Goal: Task Accomplishment & Management: Manage account settings

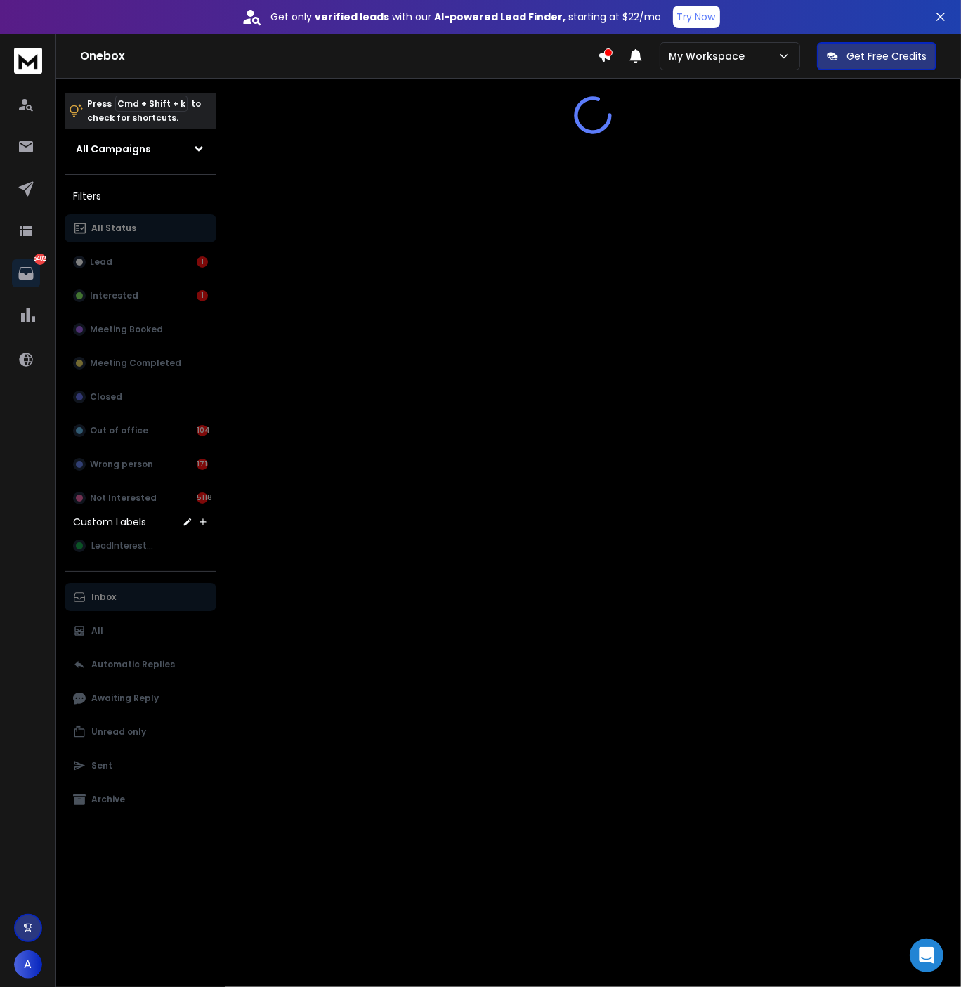
click at [140, 303] on div "All Status Lead 1 Interested 1 Meeting Booked Meeting Completed Closed Out of o…" at bounding box center [141, 363] width 152 height 298
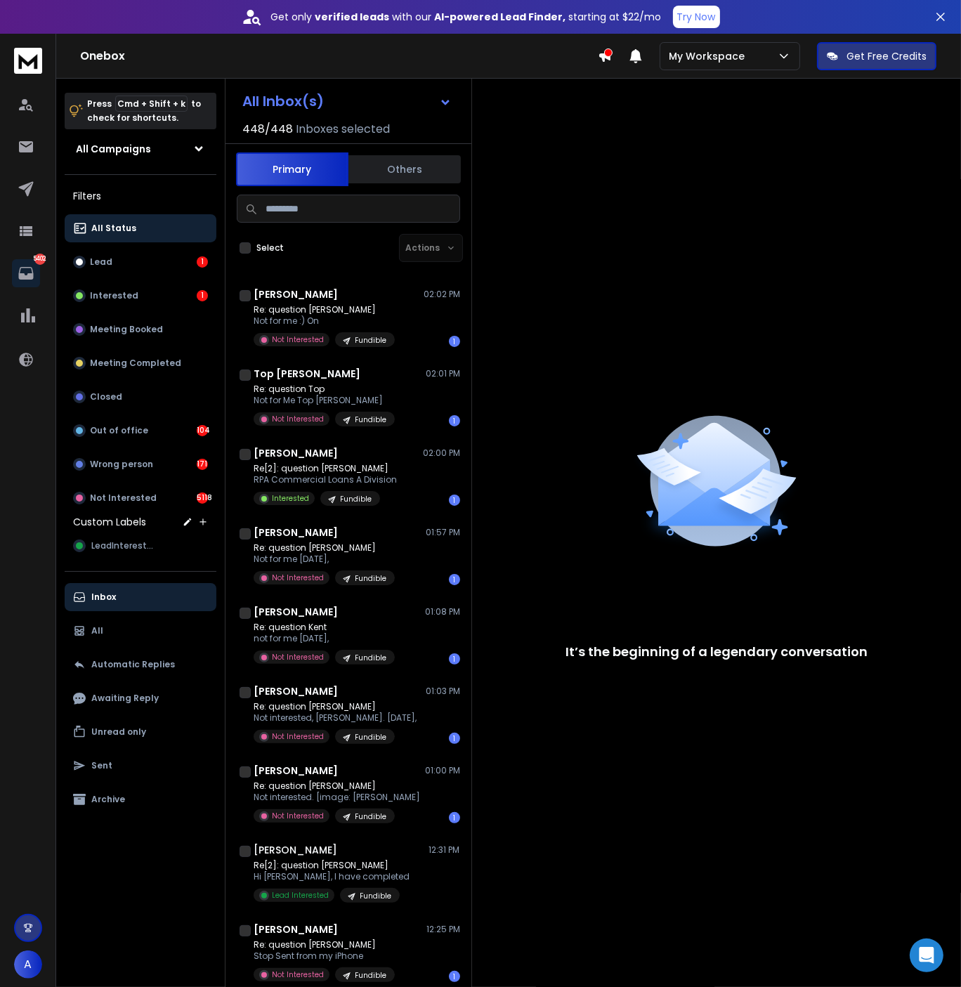
click at [143, 299] on button "Interested 1" at bounding box center [141, 296] width 152 height 28
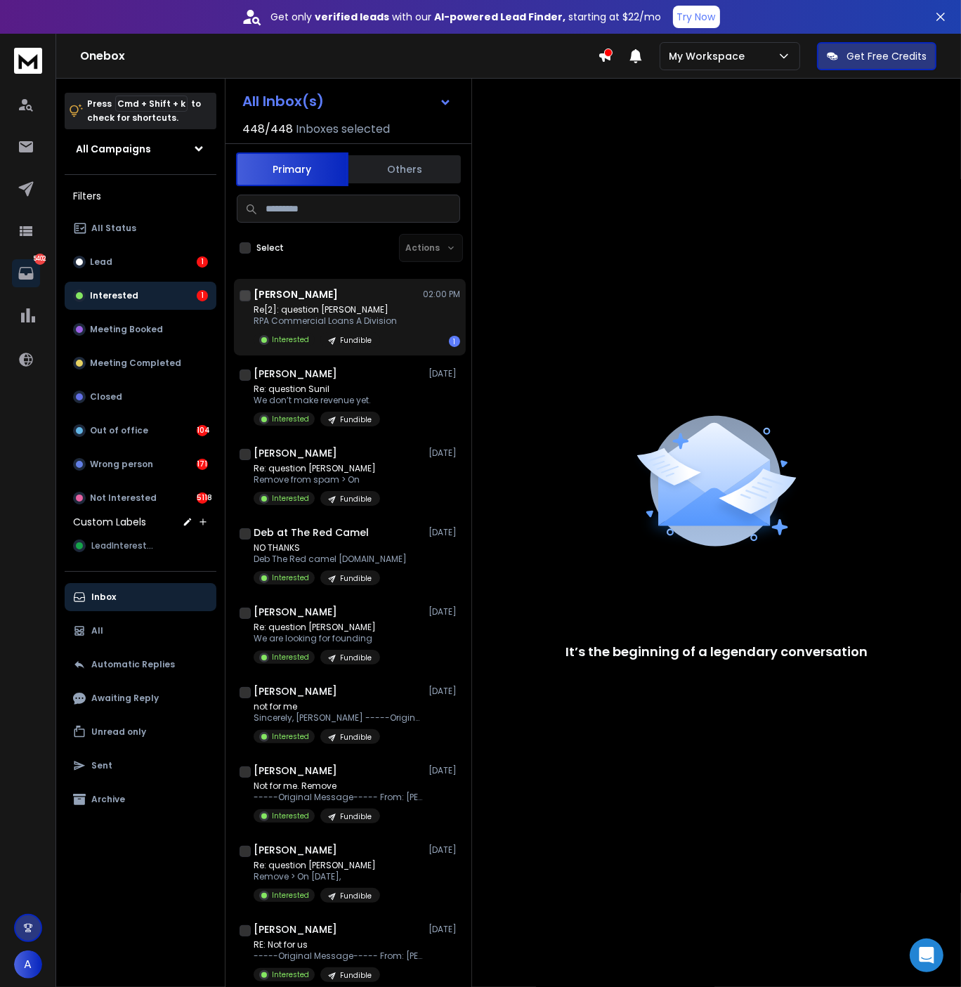
click at [405, 324] on div "Re[2]: question [PERSON_NAME] RPA Commercial Loans A Division Interested Fundib…" at bounding box center [357, 325] width 206 height 43
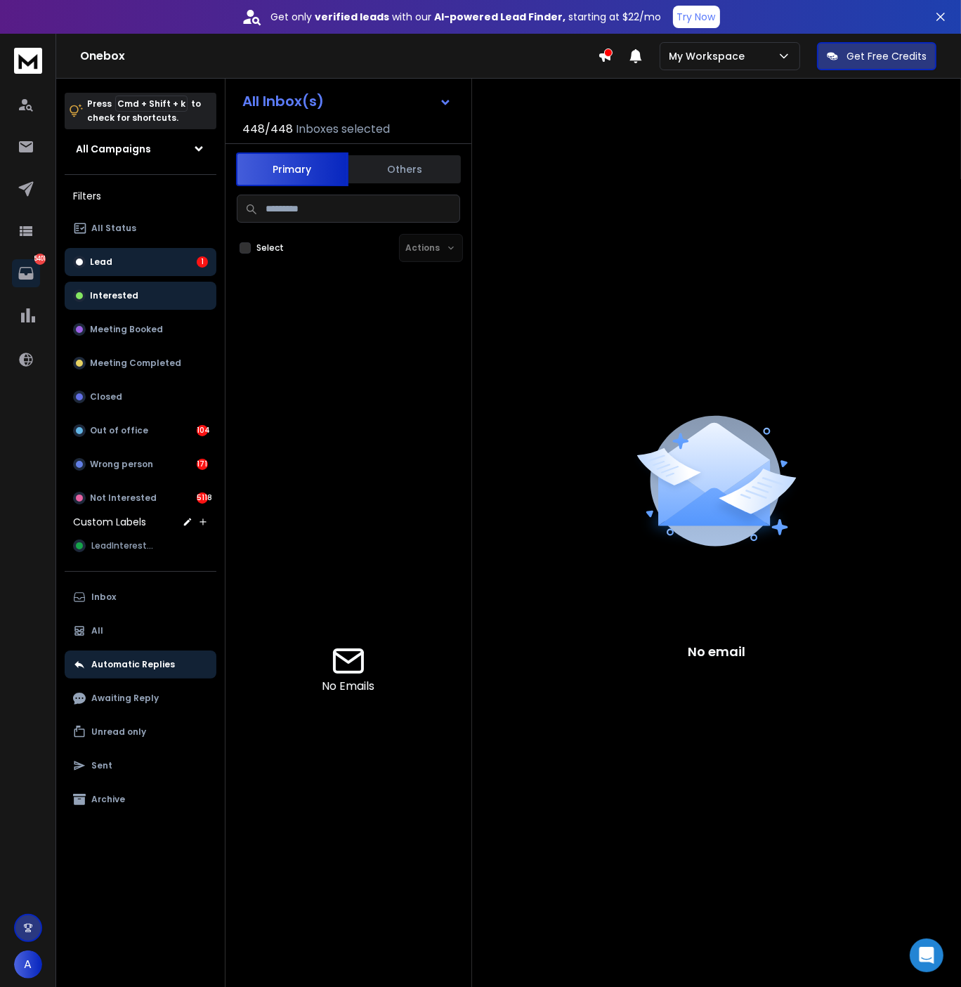
click at [150, 266] on button "Lead 1" at bounding box center [141, 262] width 152 height 28
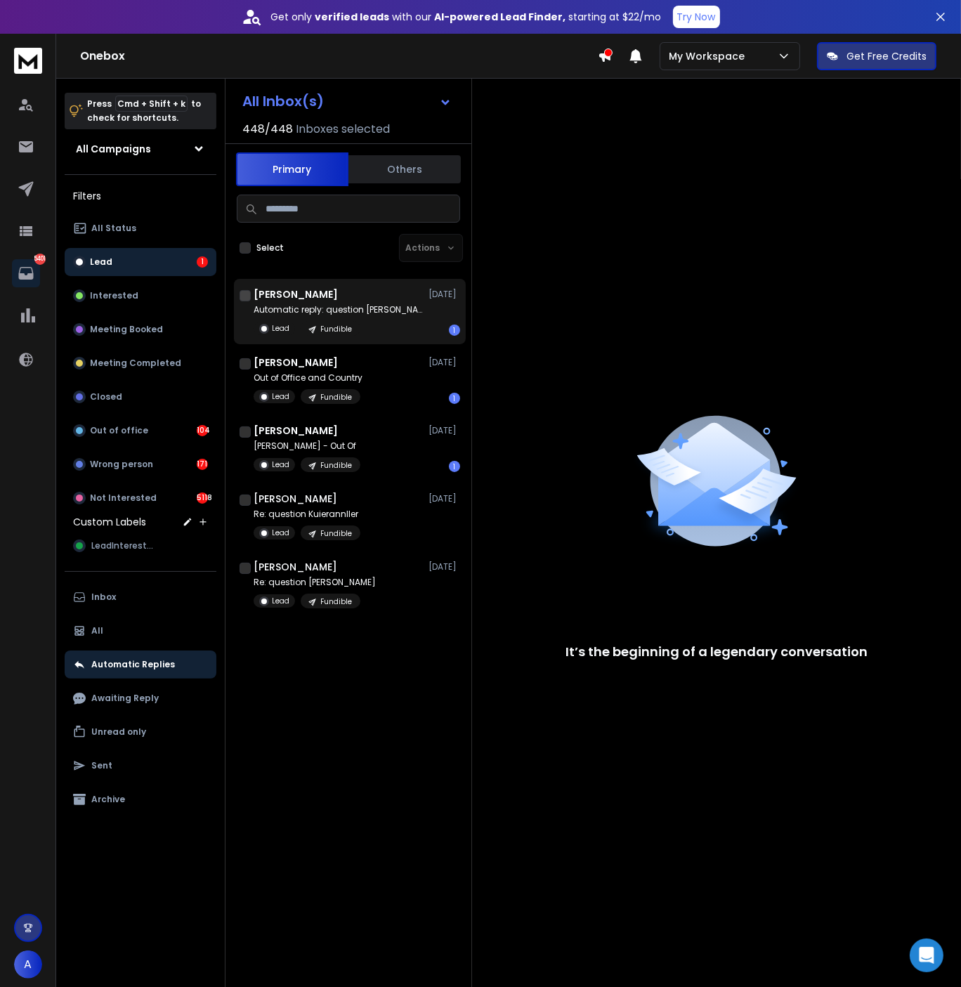
click at [407, 312] on div "Automatic reply: question [PERSON_NAME] Lead Fundible 1" at bounding box center [357, 320] width 206 height 32
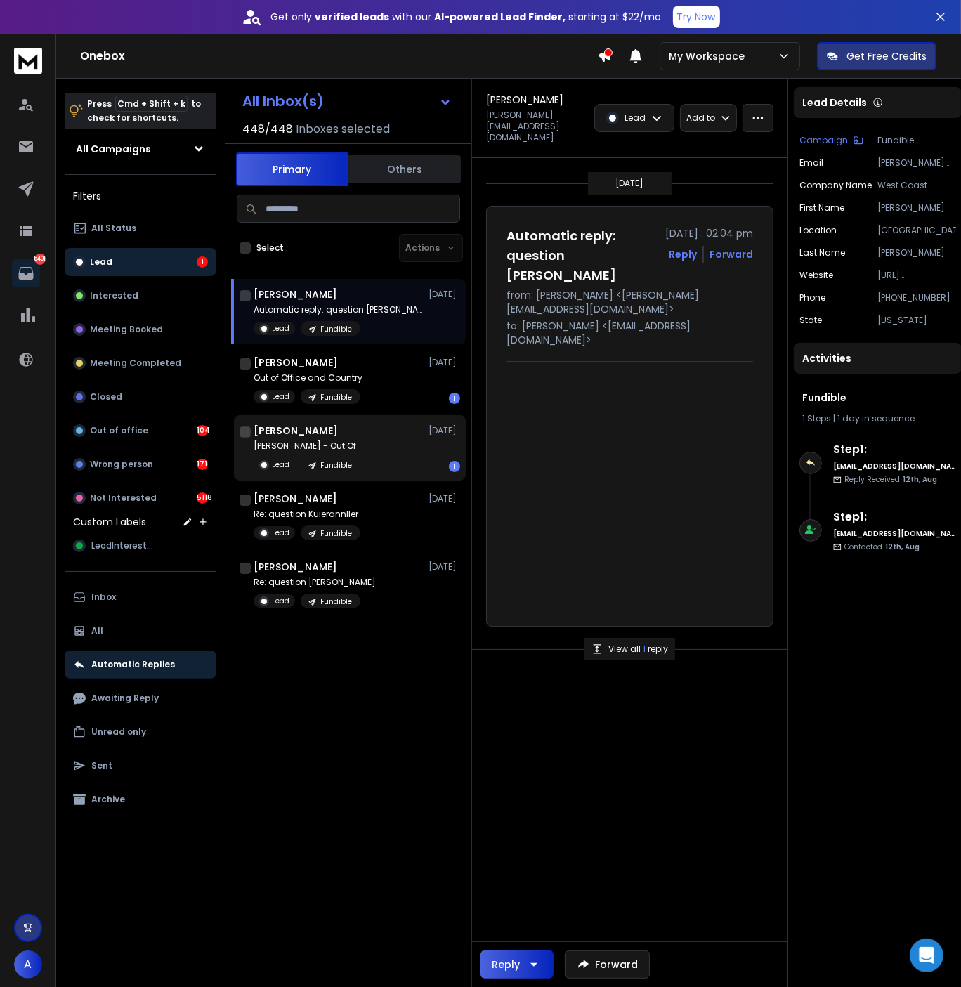
click at [376, 456] on div "[PERSON_NAME] - Out Of Lead Fundible 1" at bounding box center [357, 456] width 206 height 32
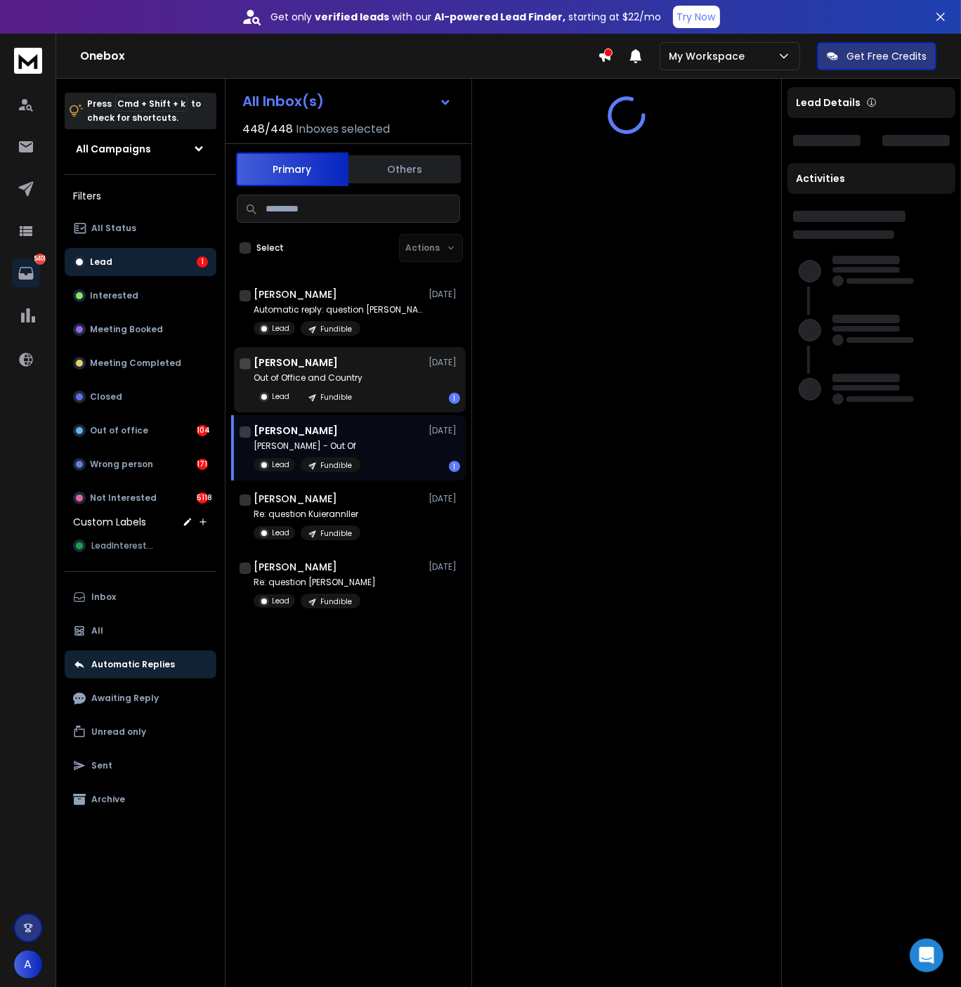
click at [382, 374] on div "Out of Office and Country Lead Fundible 1" at bounding box center [357, 388] width 206 height 32
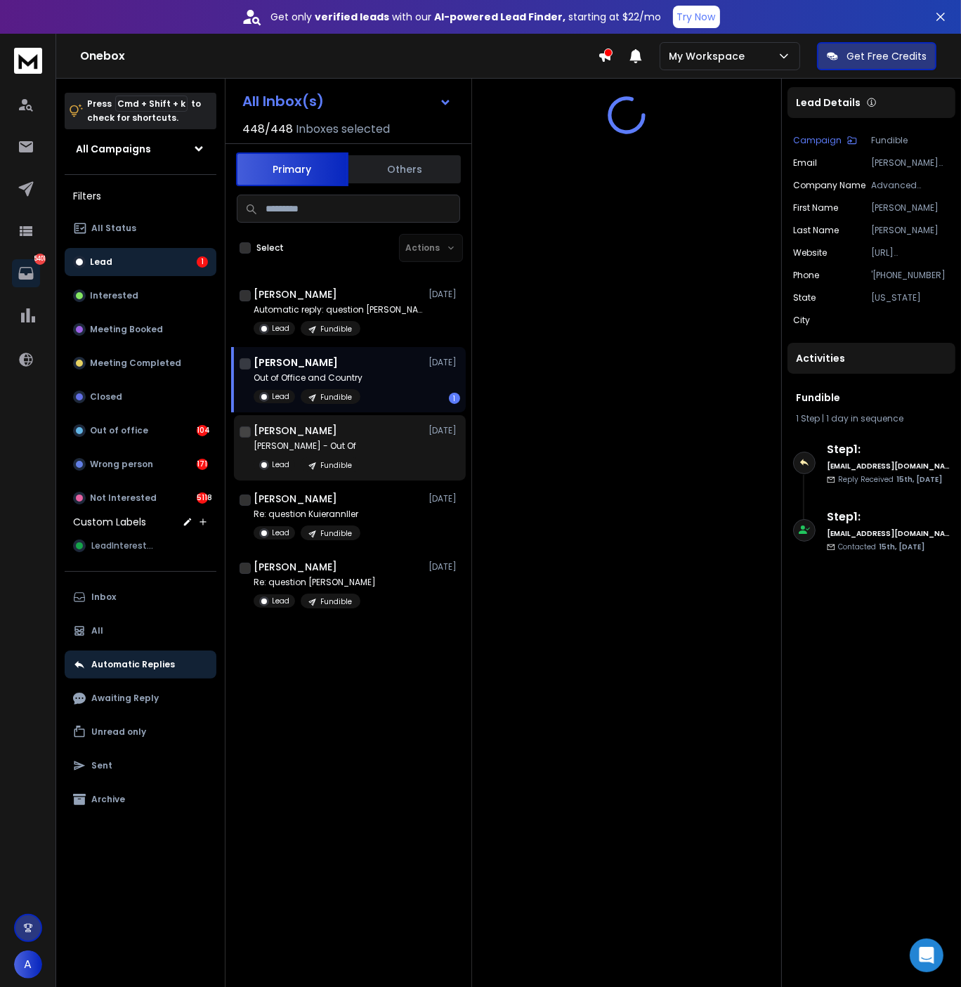
click at [379, 470] on div "[PERSON_NAME] - Out Of Lead Fundible" at bounding box center [357, 456] width 206 height 32
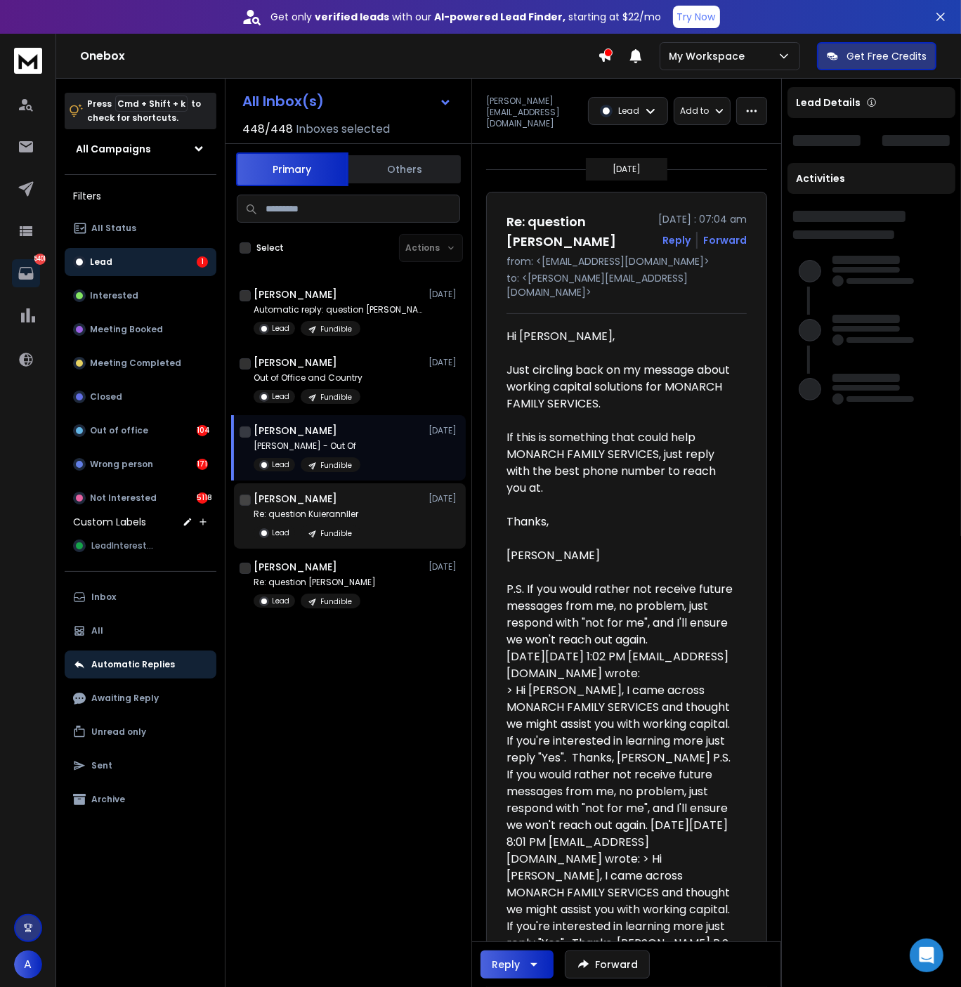
drag, startPoint x: 383, startPoint y: 533, endPoint x: 383, endPoint y: 541, distance: 7.7
click at [383, 533] on div "Re: question Kuierannller Lead Fundible" at bounding box center [357, 524] width 206 height 32
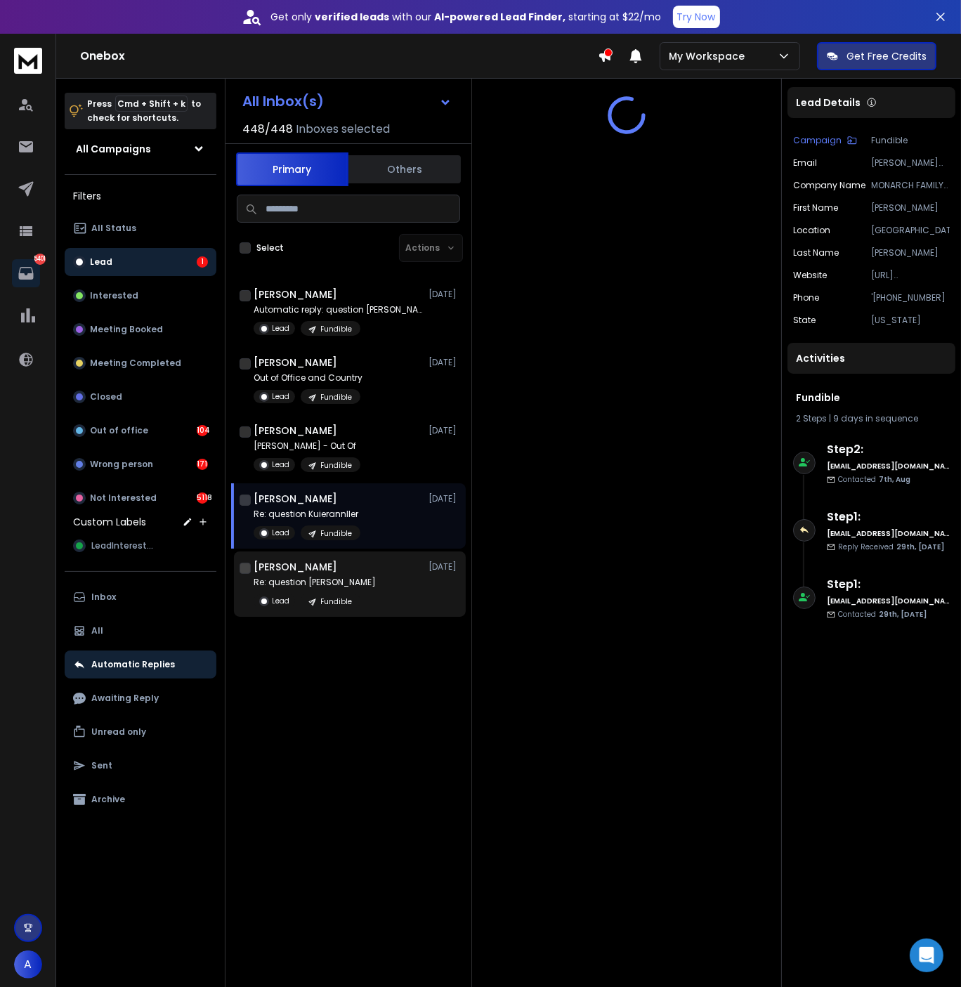
click at [378, 613] on div "[PERSON_NAME] [DATE] Re: question [PERSON_NAME] Lead Fundible" at bounding box center [350, 583] width 232 height 65
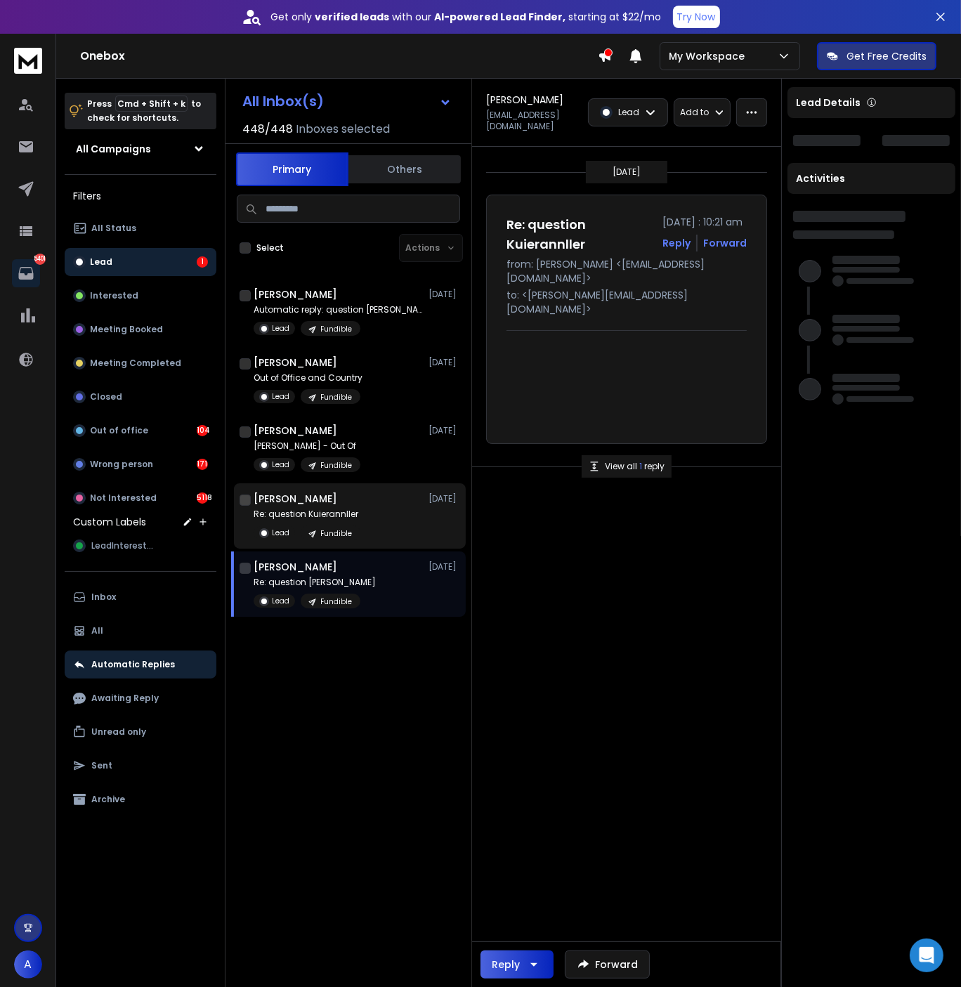
click at [382, 520] on div "Re: question Kuierannller Lead Fundible" at bounding box center [357, 524] width 206 height 32
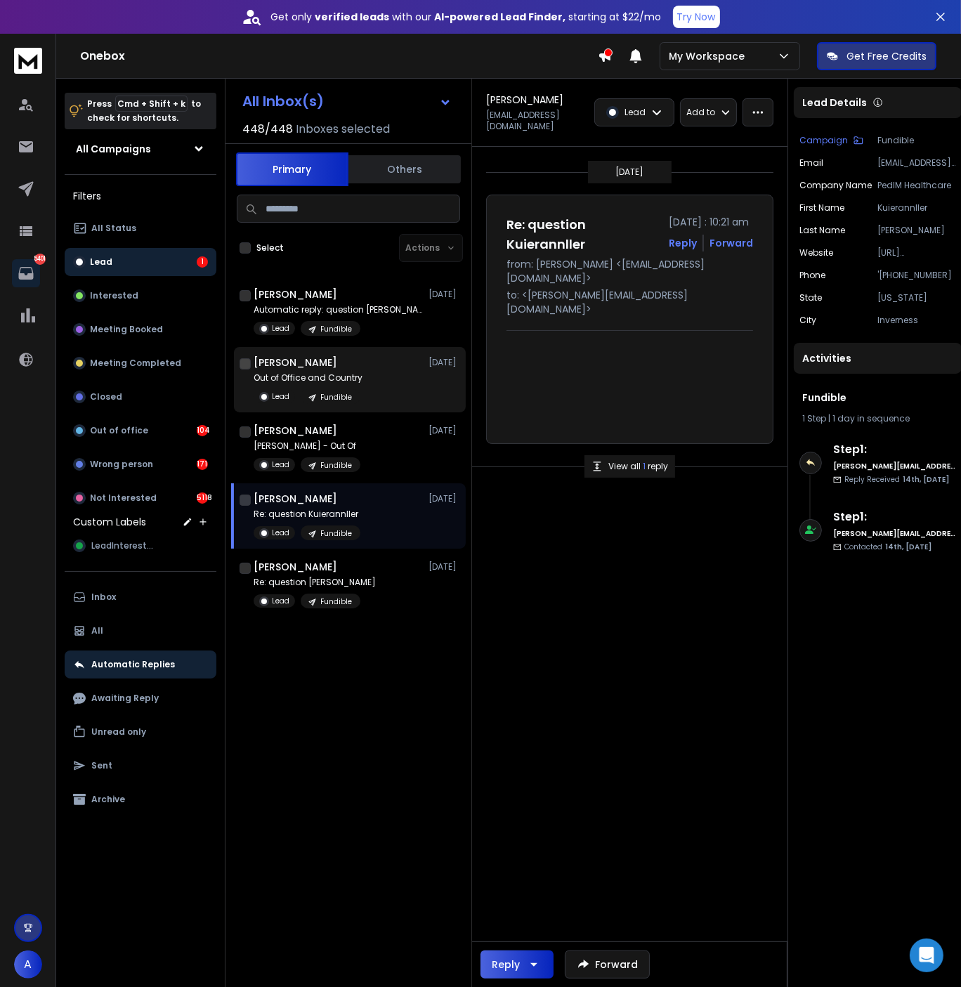
click at [373, 409] on div "[PERSON_NAME] [DATE] Out of Office and Country Lead Fundible" at bounding box center [350, 379] width 232 height 65
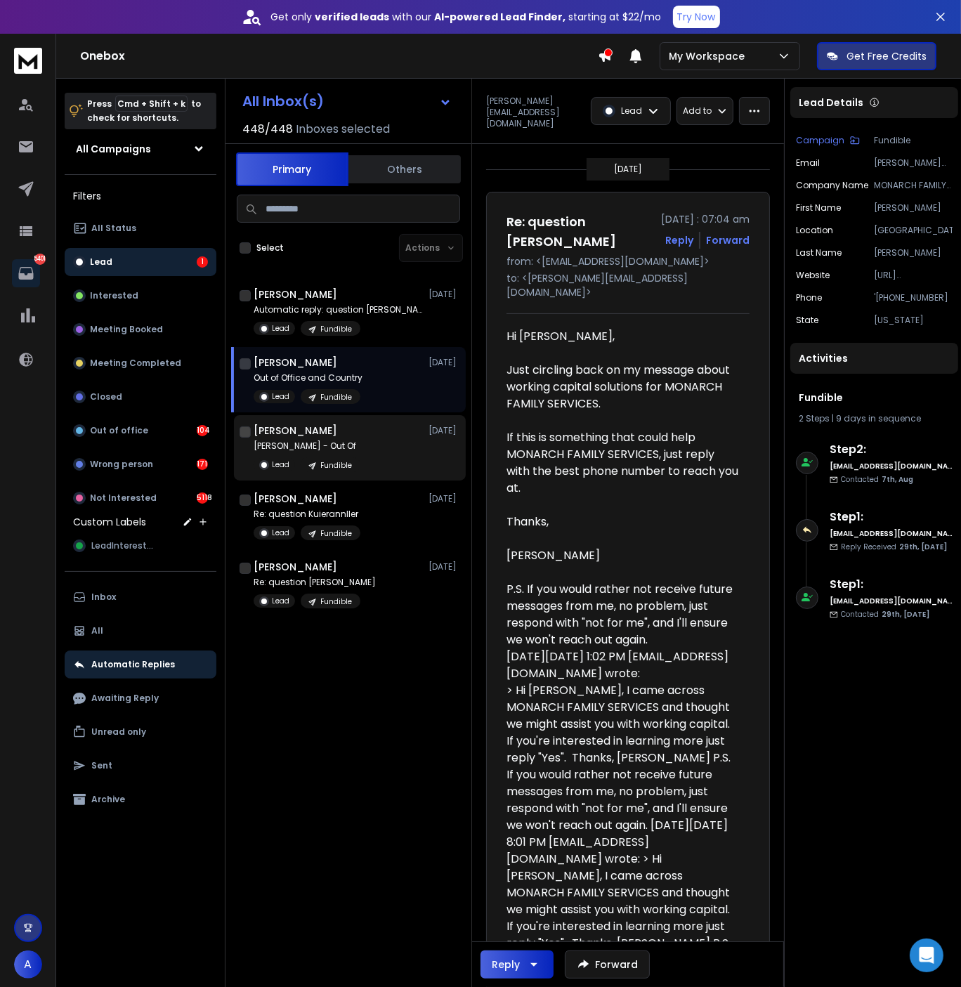
click at [372, 427] on div "[PERSON_NAME] [DATE]" at bounding box center [357, 430] width 206 height 14
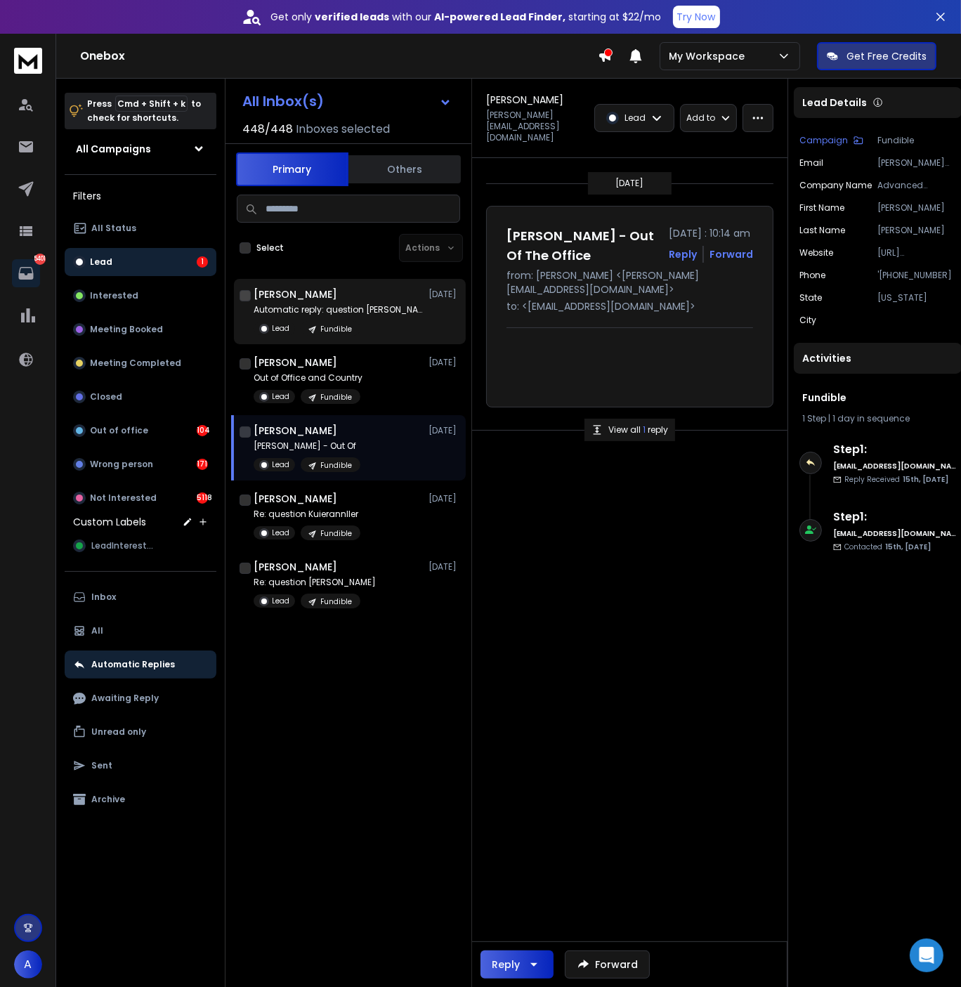
click at [377, 315] on div "Automatic reply: question [PERSON_NAME] Lead Fundible" at bounding box center [338, 320] width 169 height 32
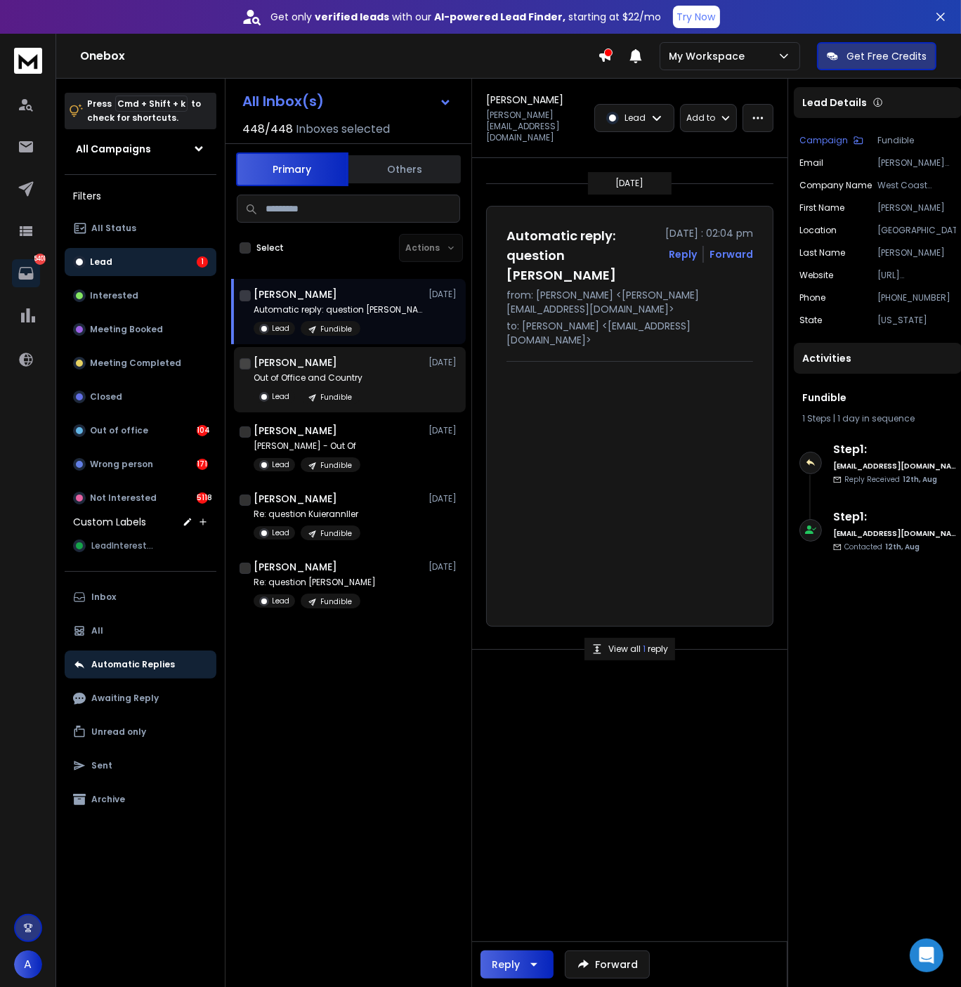
click at [378, 362] on div "[PERSON_NAME] [DATE]" at bounding box center [357, 362] width 206 height 14
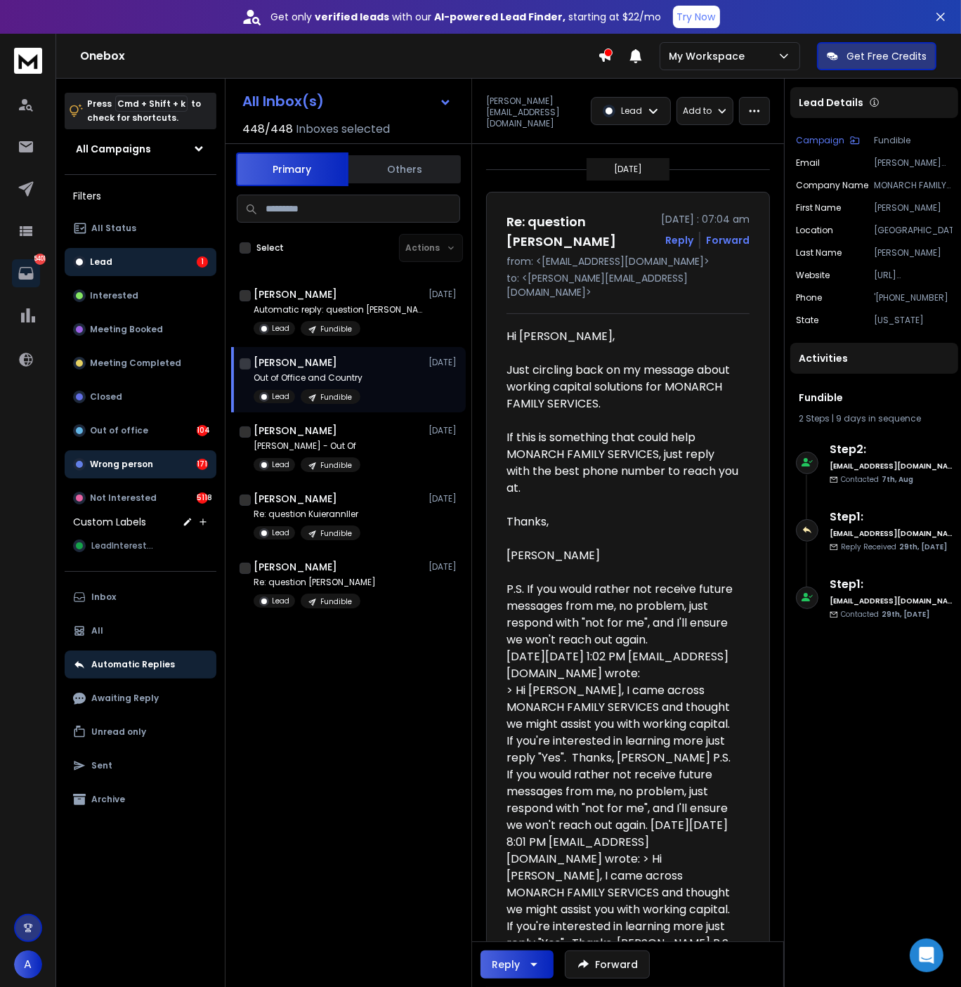
click at [166, 466] on button "Wrong person 171" at bounding box center [141, 464] width 152 height 28
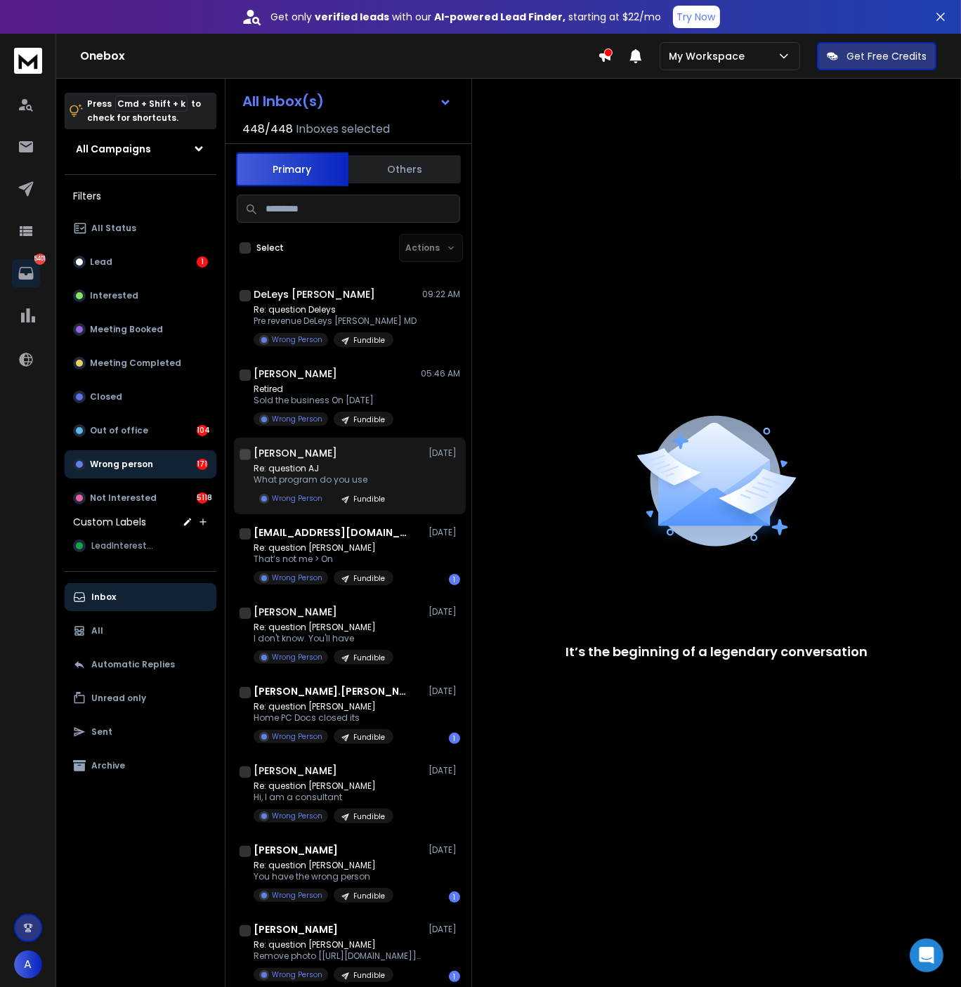
click at [342, 458] on div "[PERSON_NAME] [DATE]" at bounding box center [357, 453] width 206 height 14
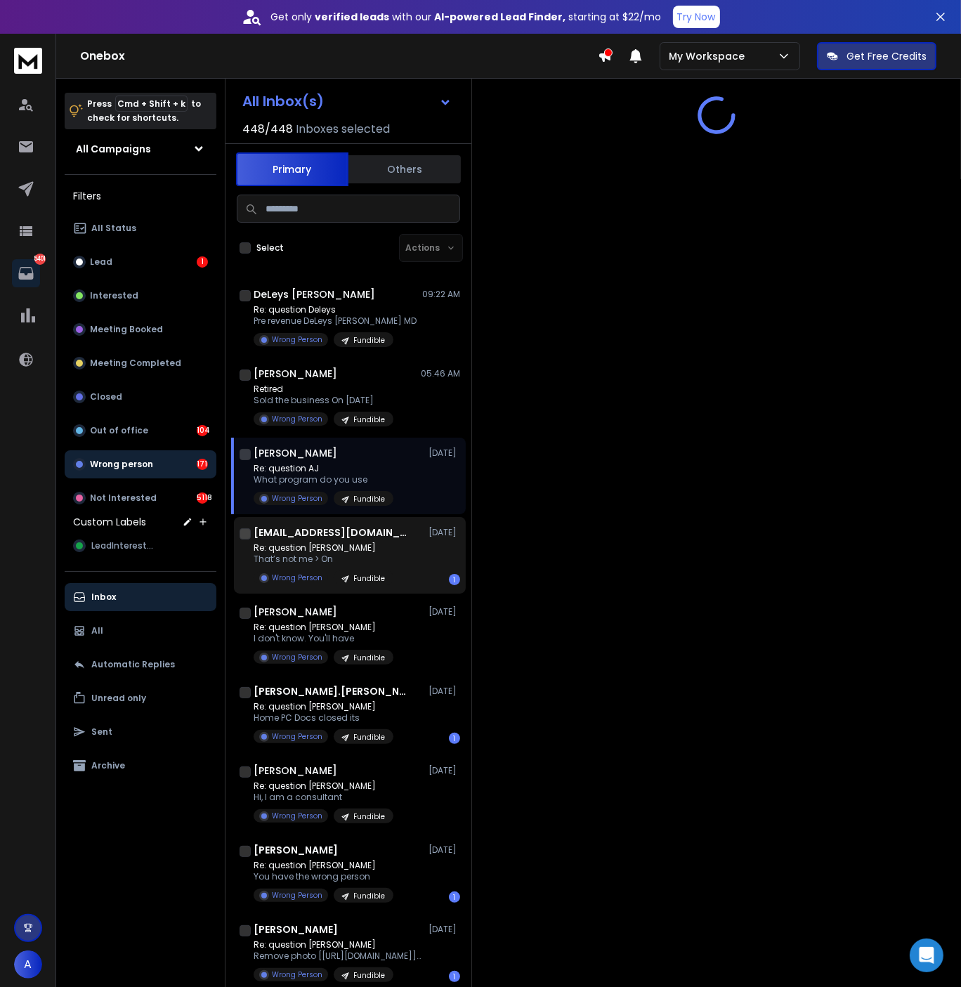
click at [342, 544] on p "Re: question [PERSON_NAME]" at bounding box center [324, 547] width 140 height 11
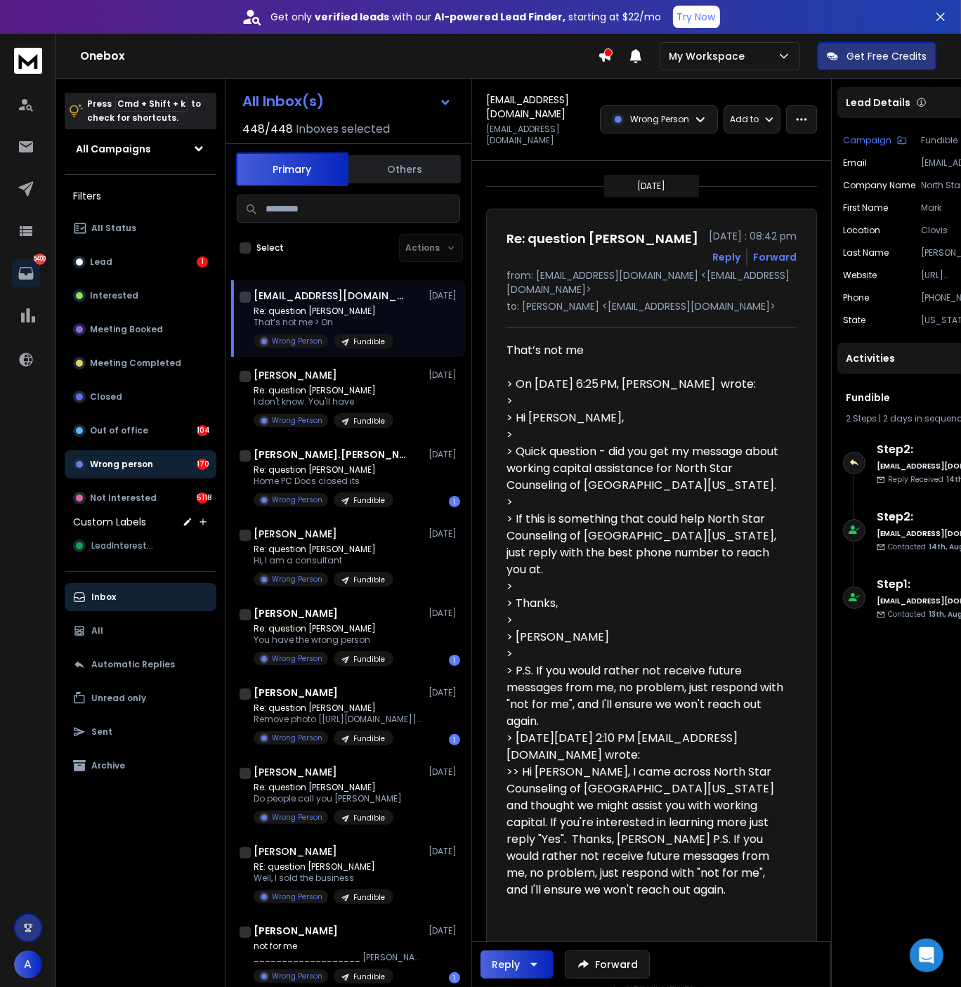
scroll to position [281, 0]
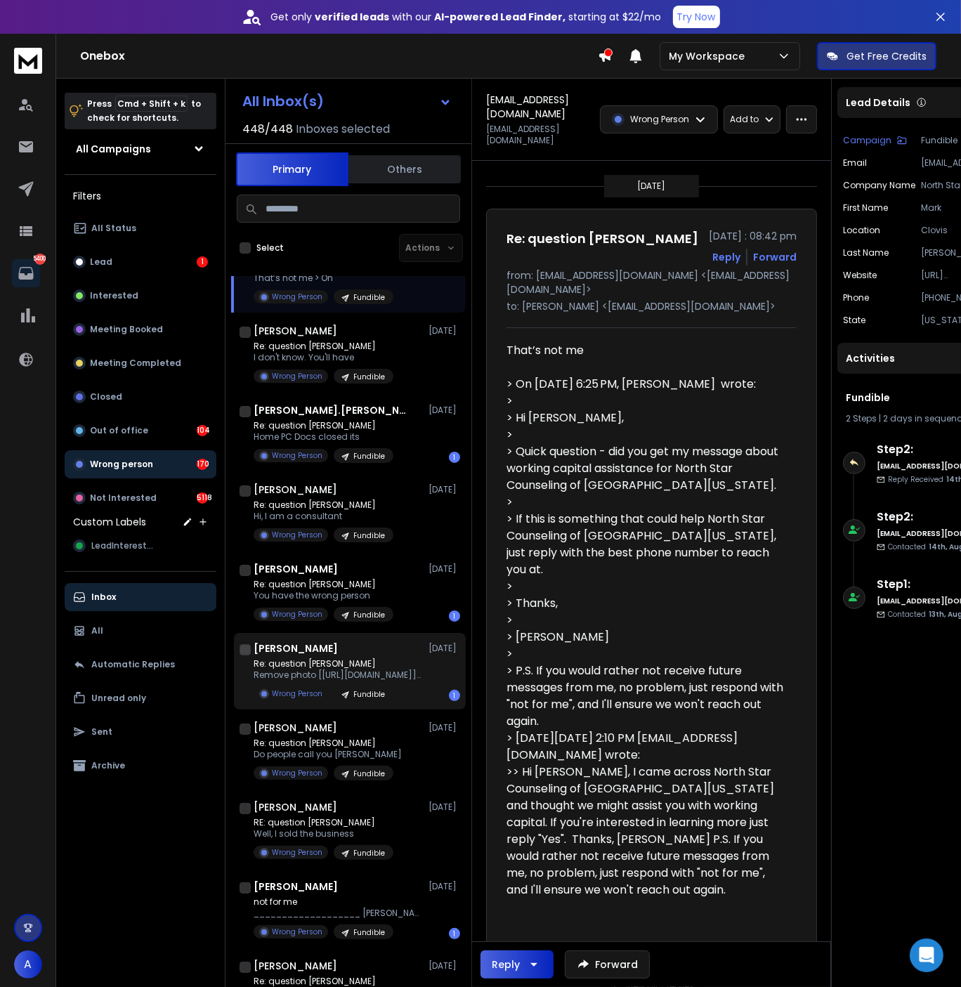
click at [347, 678] on p "Remove photo [[URL][DOMAIN_NAME]] [PERSON_NAME] TravelAvidly [PHONE_NUMBER]" at bounding box center [338, 674] width 169 height 11
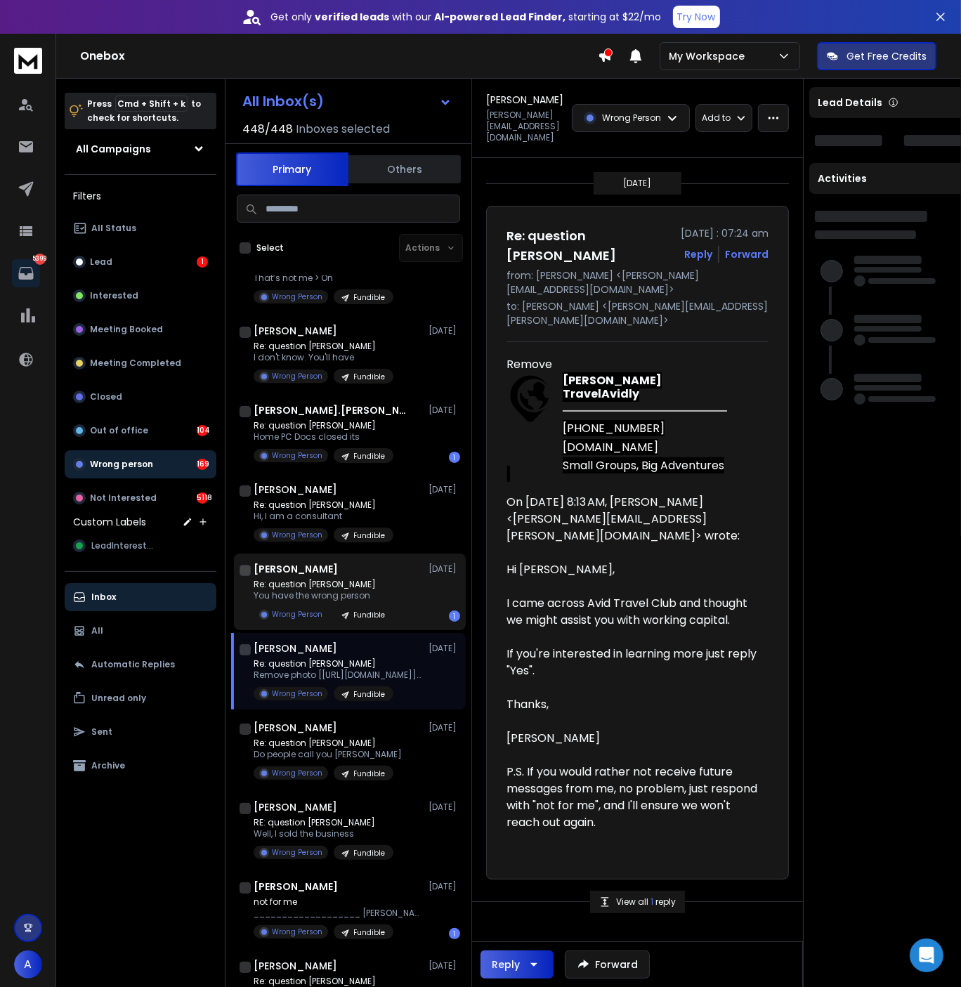
click at [355, 599] on p "You have the wrong person" at bounding box center [324, 595] width 140 height 11
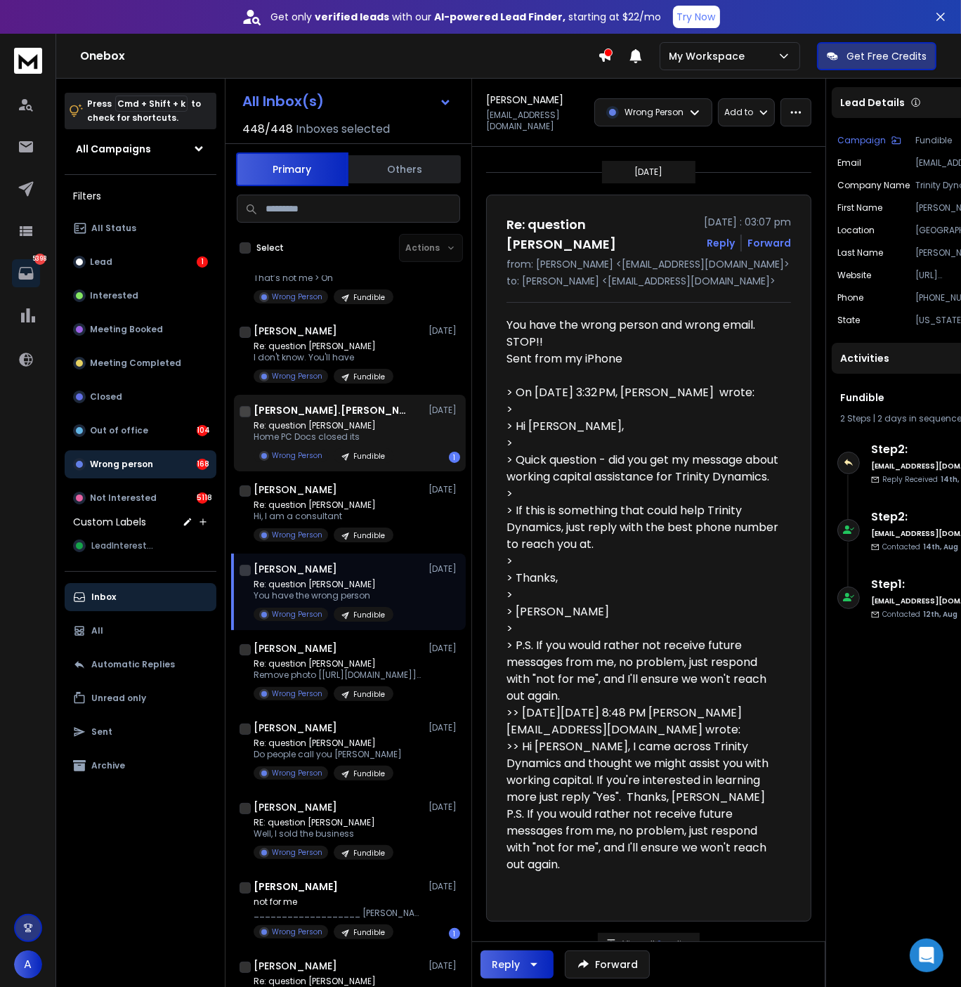
click at [372, 430] on p "Re: question [PERSON_NAME]" at bounding box center [324, 425] width 140 height 11
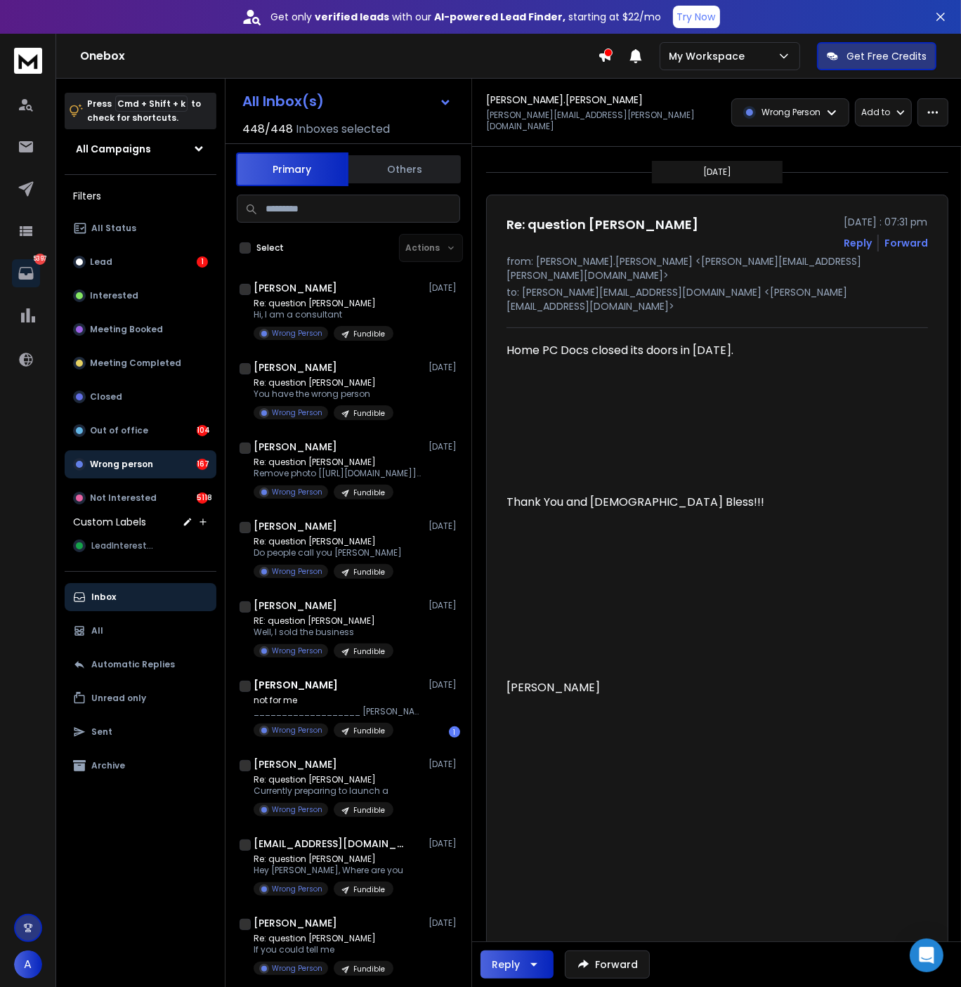
scroll to position [537, 0]
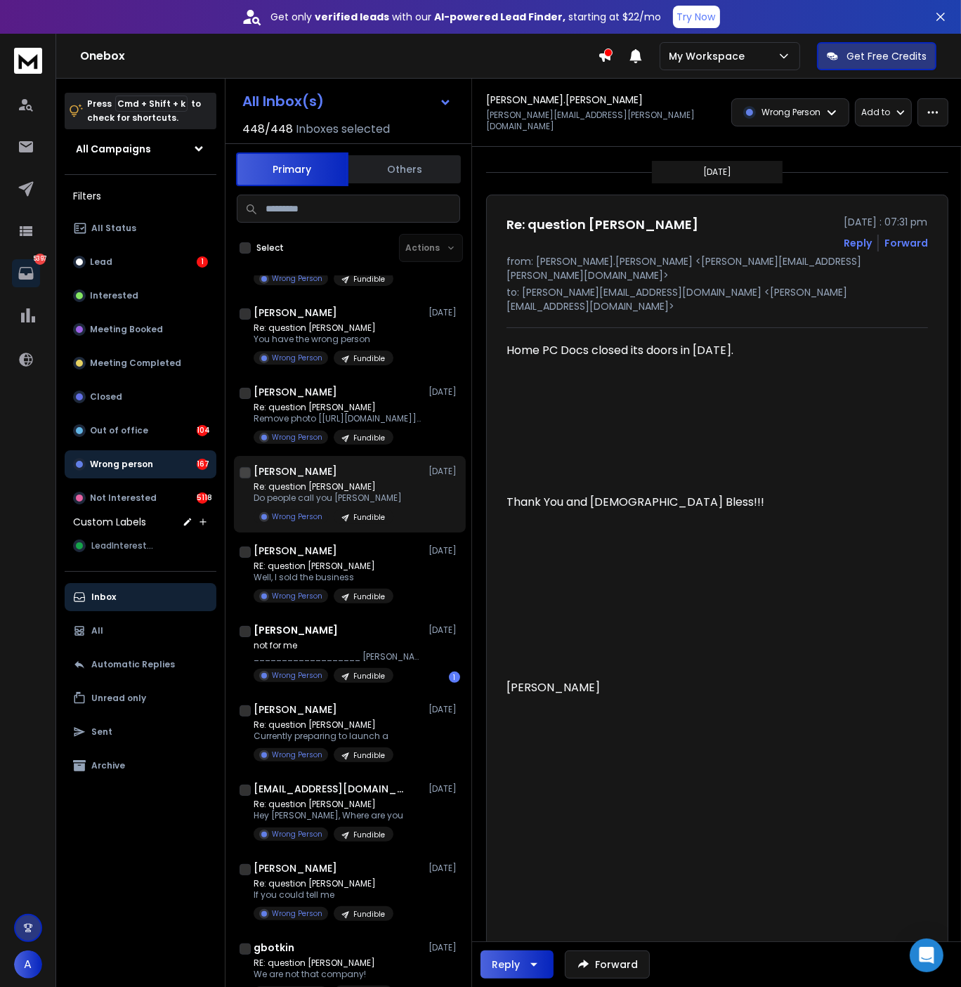
click at [410, 492] on div "Re: question [PERSON_NAME] Do people call you [PERSON_NAME] Wrong Person Fundib…" at bounding box center [357, 502] width 206 height 43
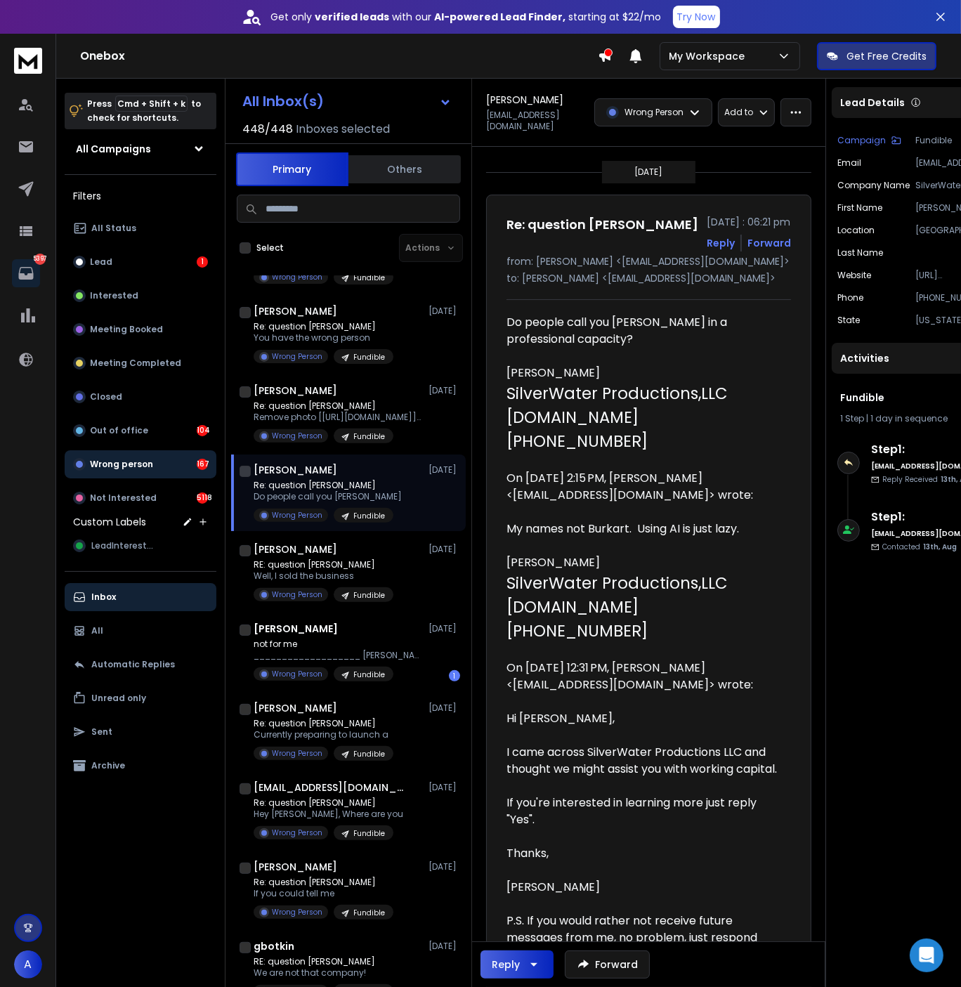
scroll to position [670, 0]
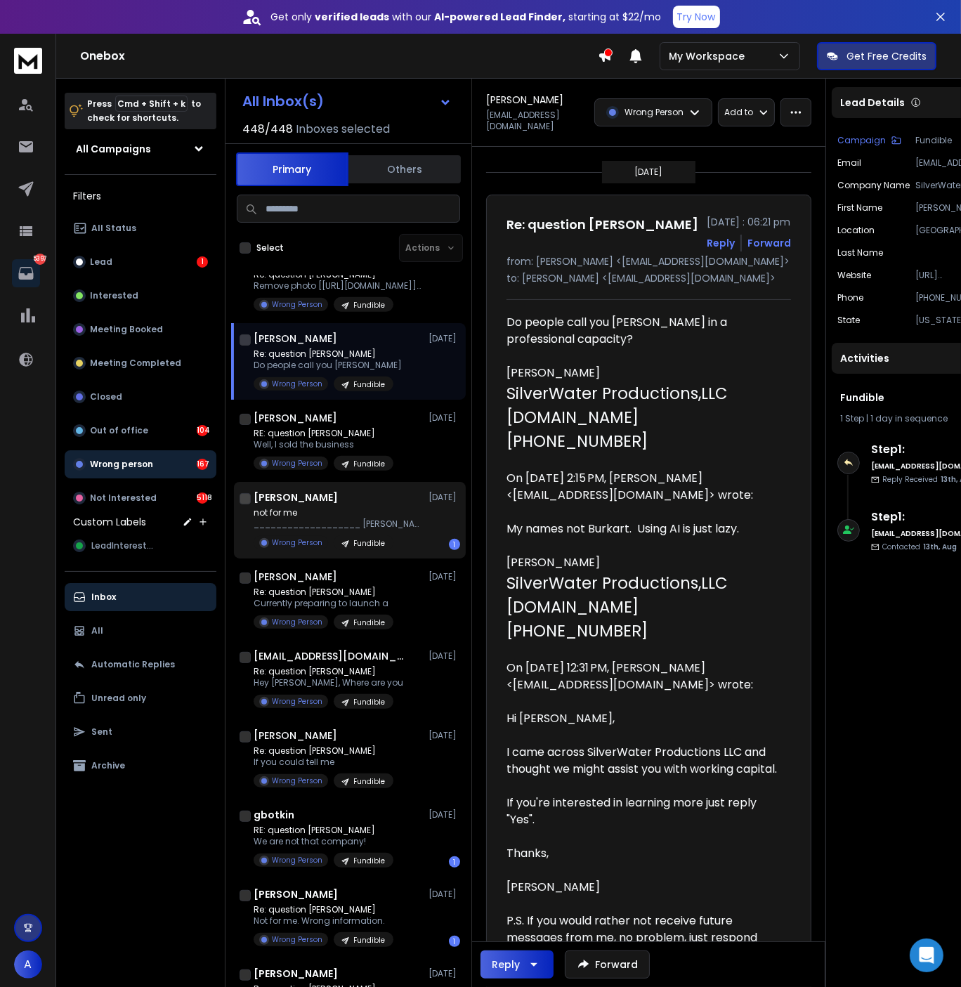
click at [410, 508] on p "not for me" at bounding box center [338, 512] width 169 height 11
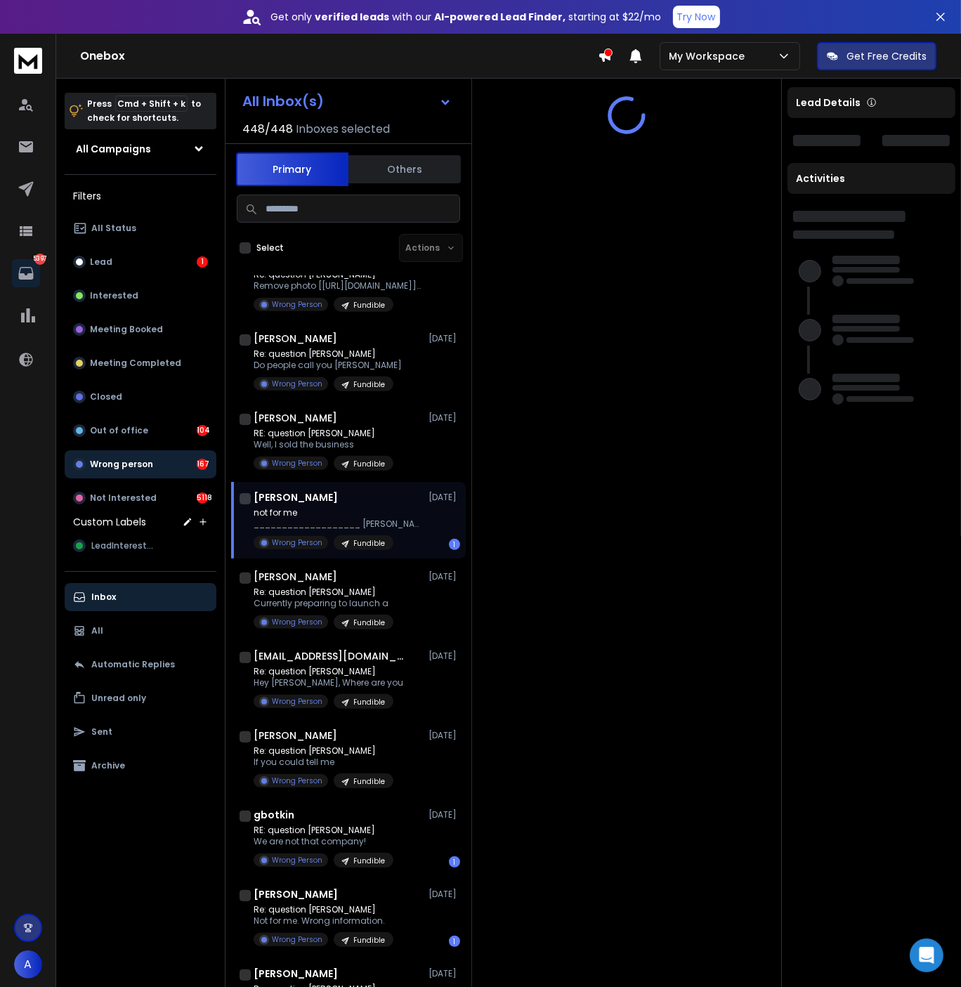
scroll to position [787, 0]
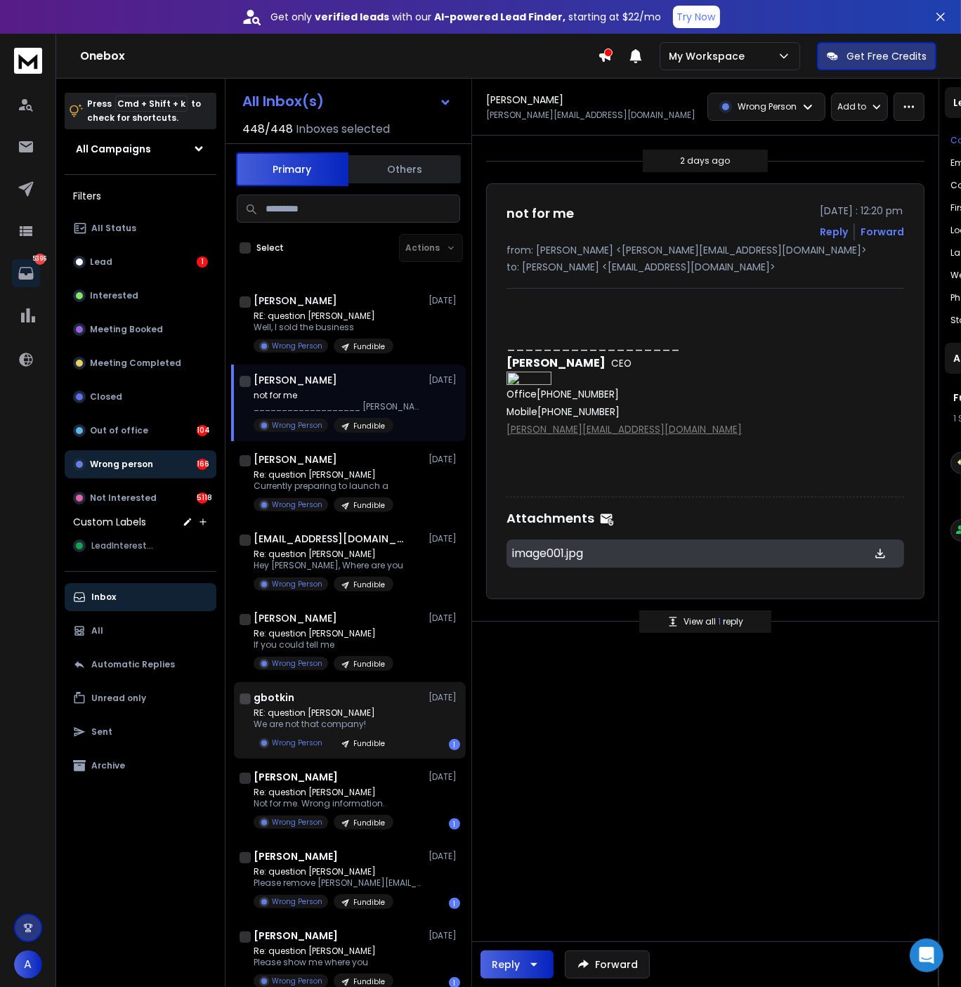
click at [394, 693] on div "gbotkin [DATE]" at bounding box center [357, 697] width 206 height 14
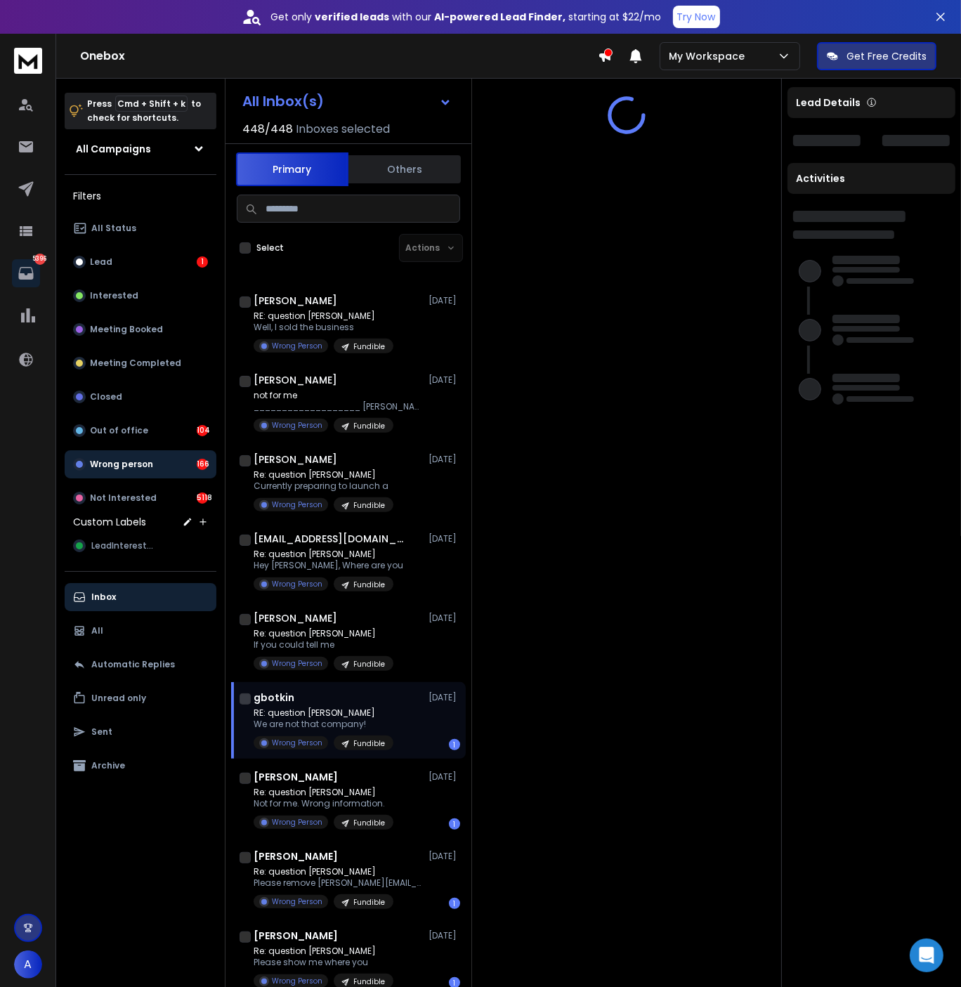
scroll to position [914, 0]
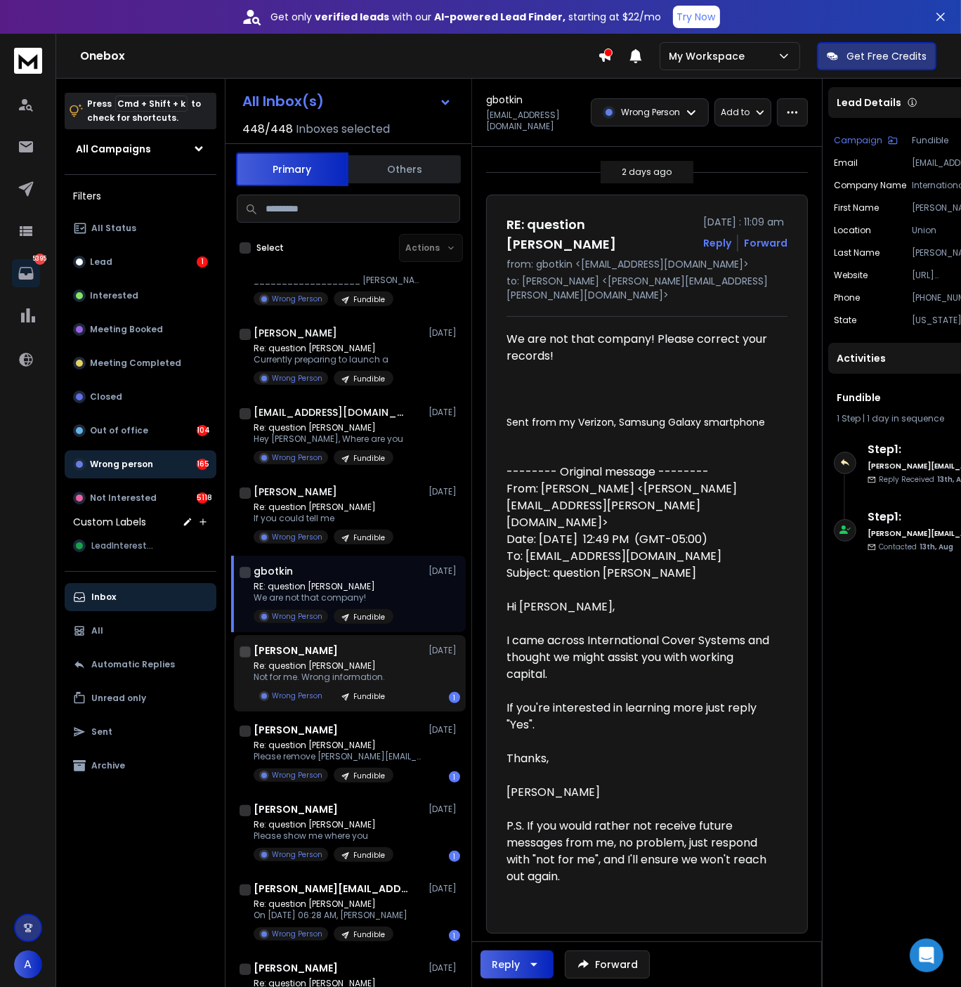
click at [393, 683] on div "Re: question [PERSON_NAME] Not for me. Wrong information. Wrong Person Fundible…" at bounding box center [357, 681] width 206 height 43
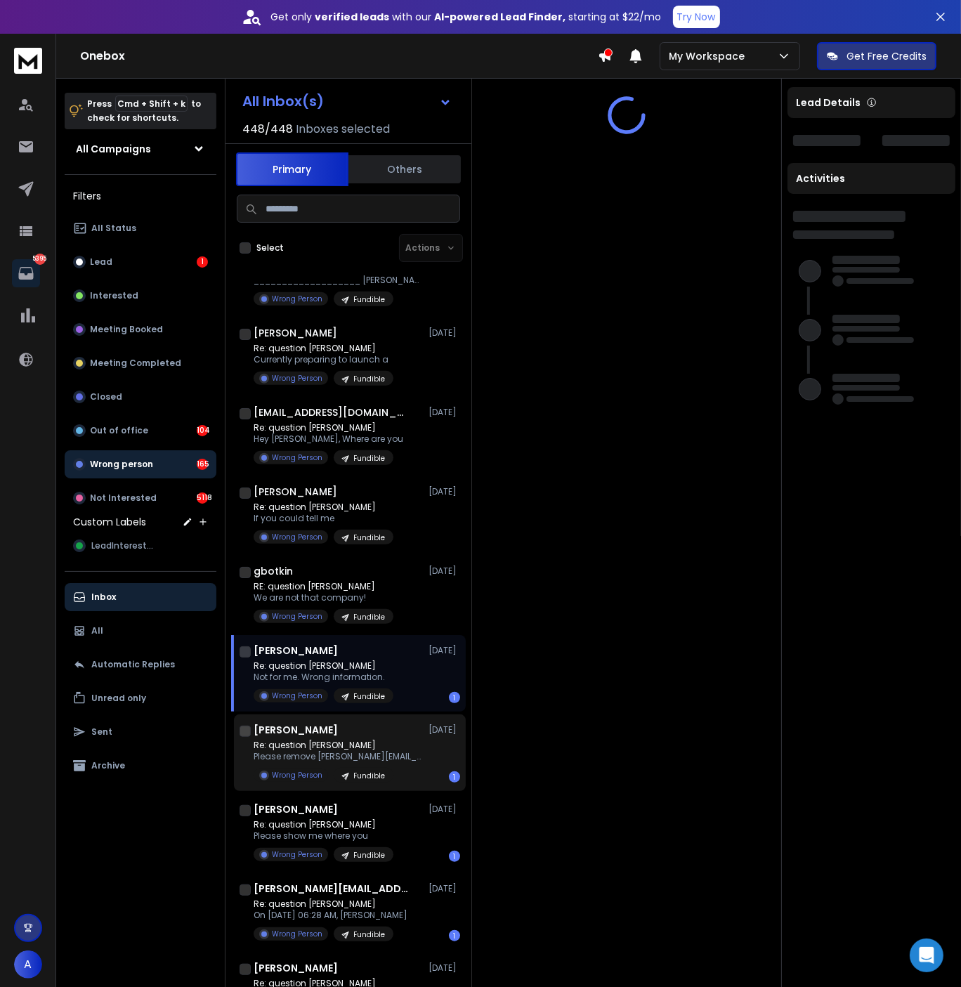
click at [396, 730] on div "[PERSON_NAME] [DATE]" at bounding box center [357, 730] width 206 height 14
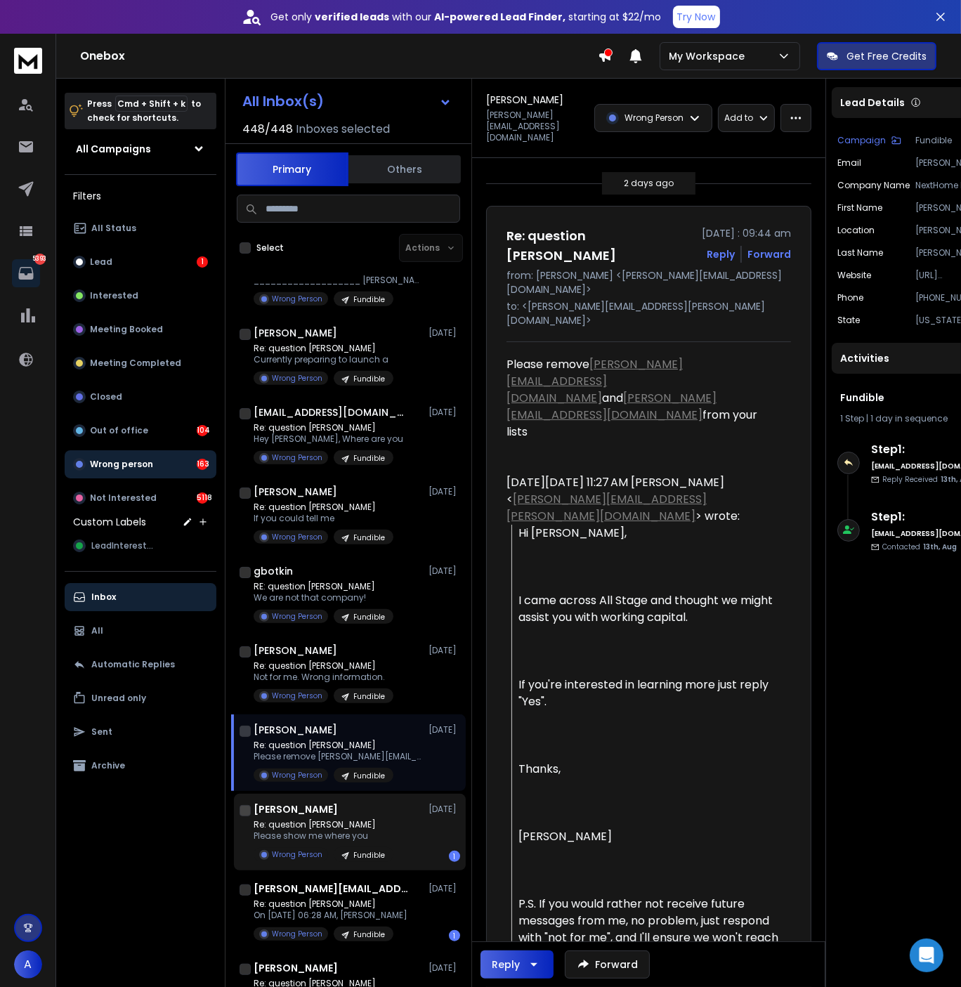
click at [397, 795] on div "[PERSON_NAME] [DATE] Re: question [PERSON_NAME] Please show me where you Wrong …" at bounding box center [350, 832] width 232 height 77
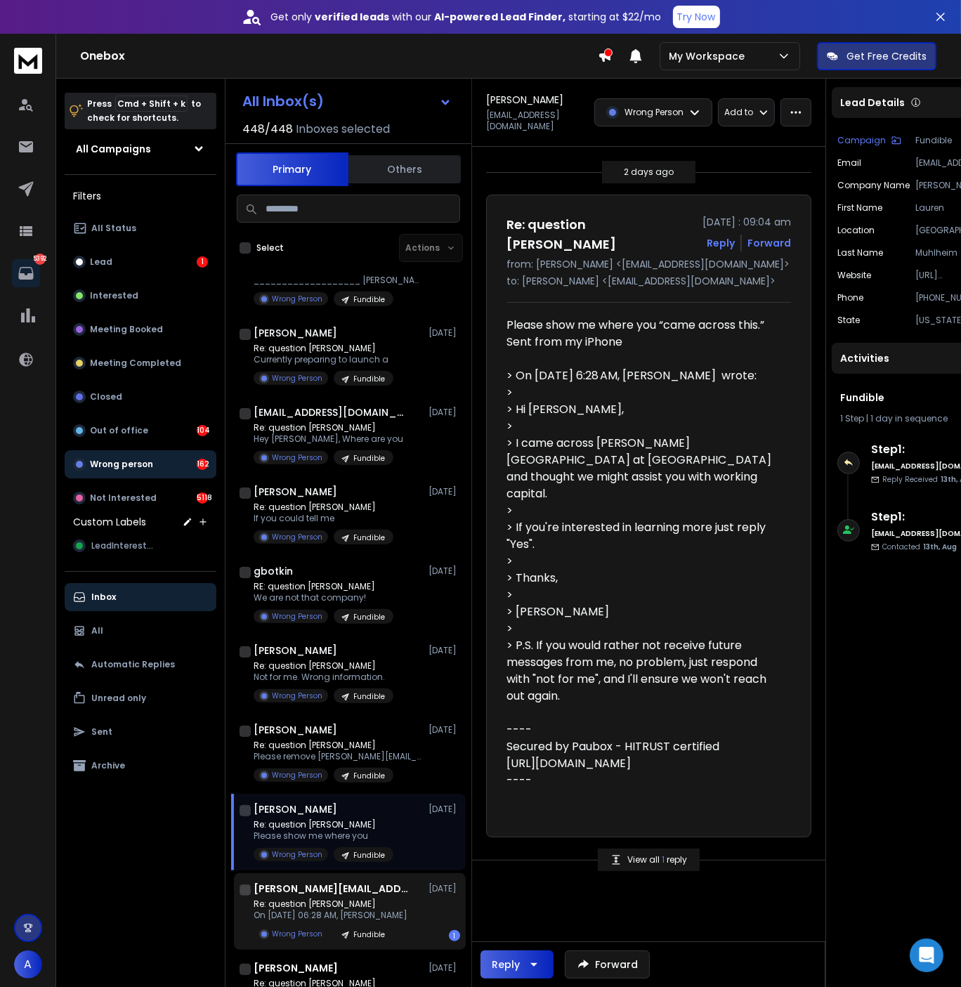
click at [416, 895] on div "[PERSON_NAME][EMAIL_ADDRESS][DOMAIN_NAME] [DATE] Re: question [PERSON_NAME] On …" at bounding box center [357, 911] width 206 height 60
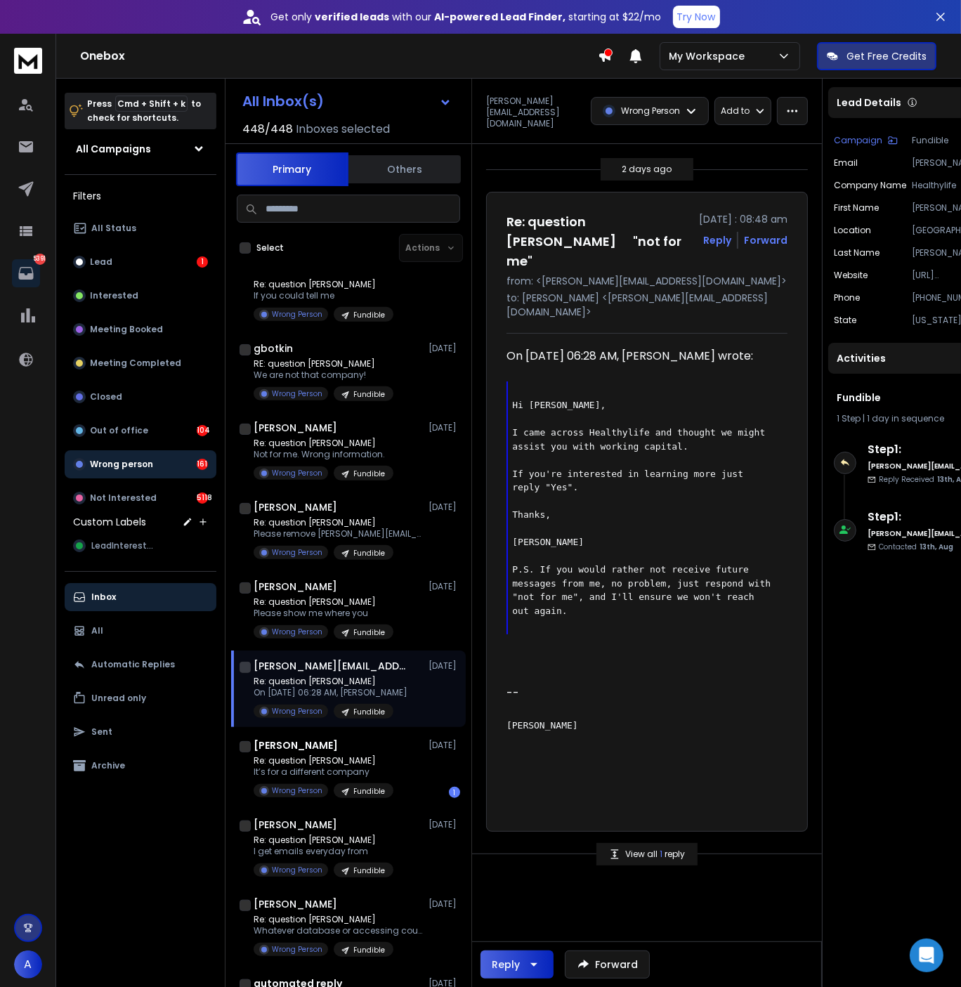
scroll to position [1137, 0]
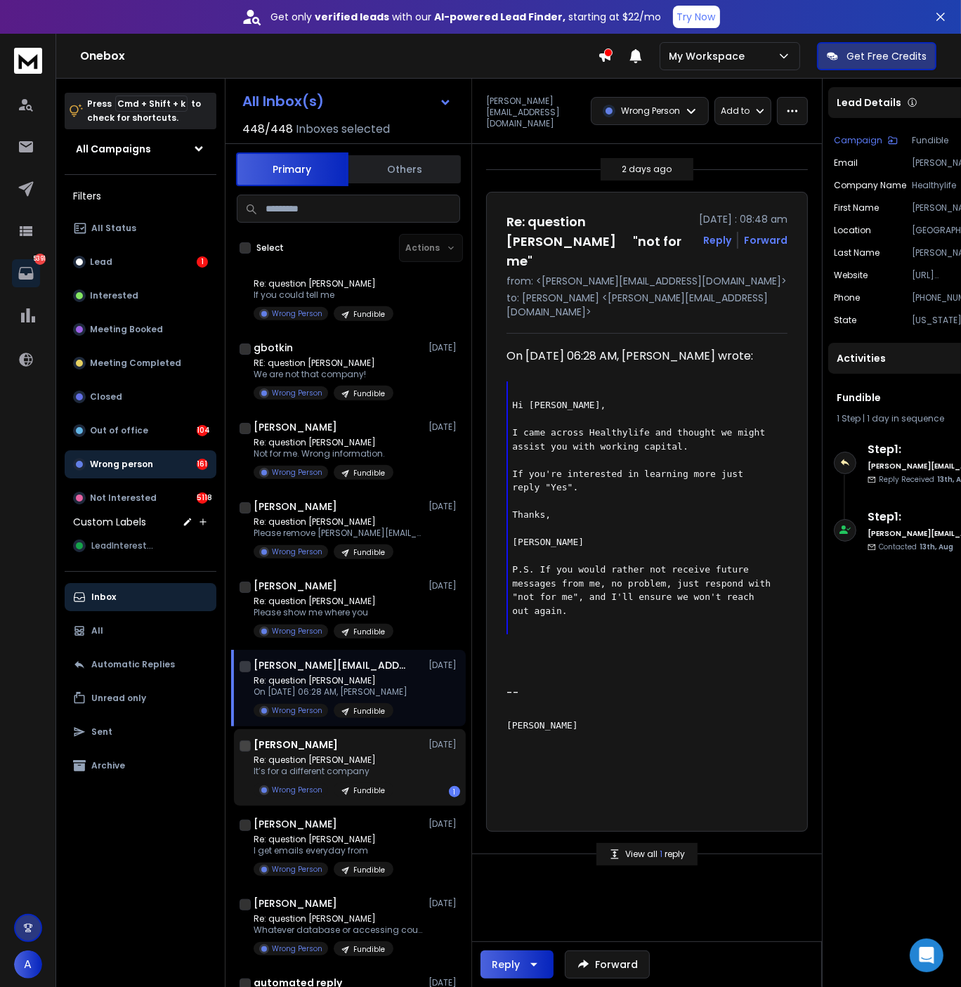
click at [397, 759] on div "Re: question [PERSON_NAME] It’s for a different company Wrong Person Fundible 1" at bounding box center [357, 775] width 206 height 43
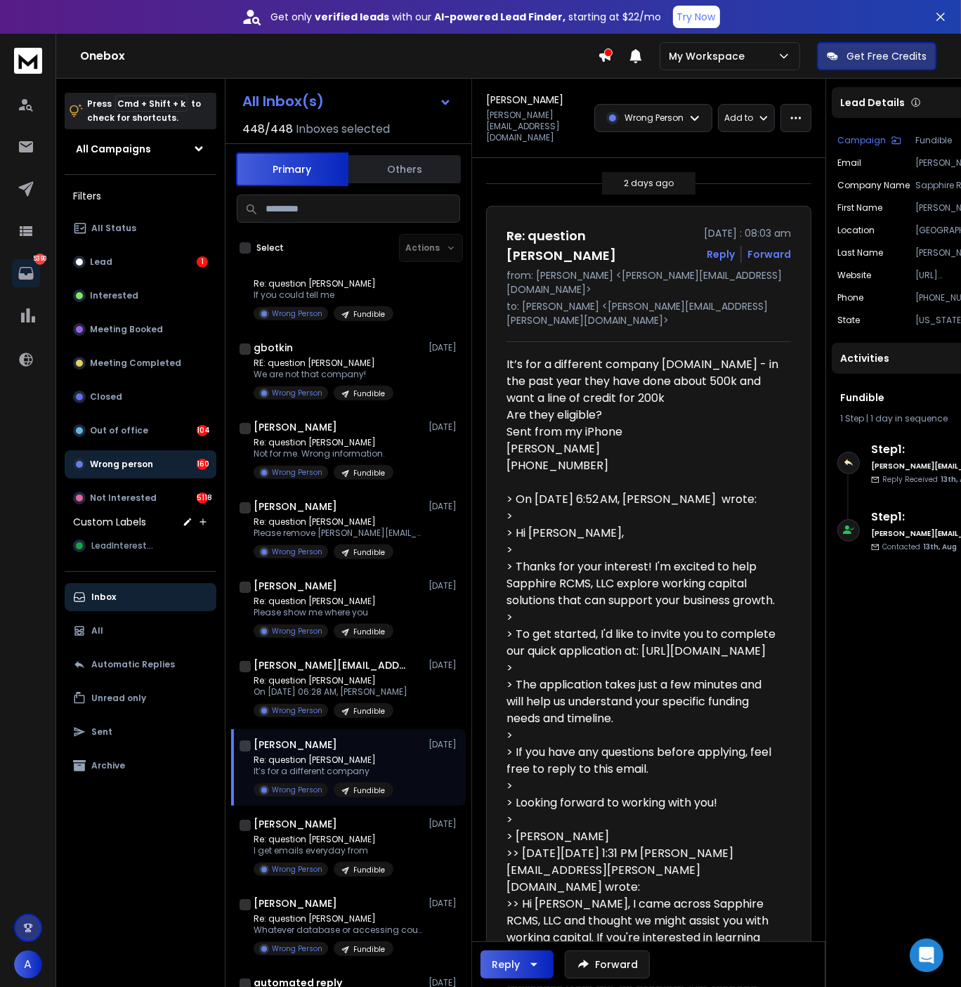
click at [683, 112] on p "Wrong Person" at bounding box center [653, 117] width 59 height 11
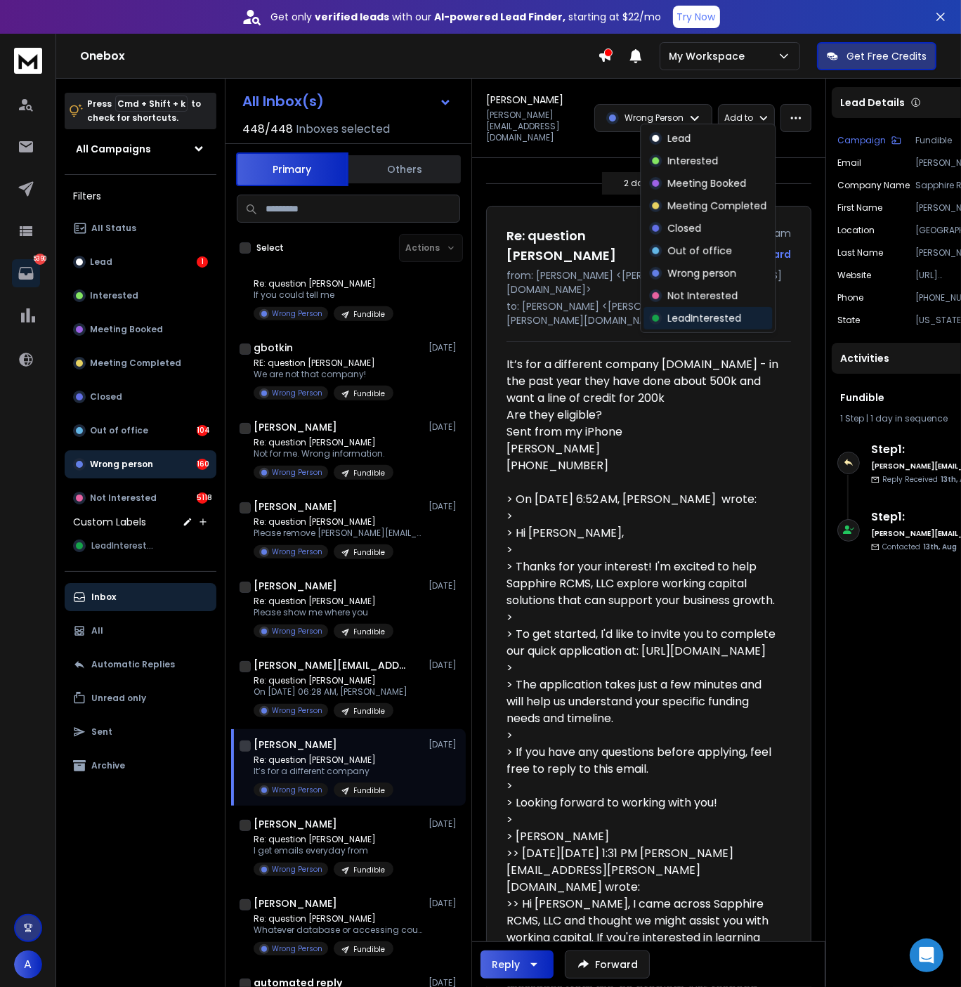
click at [718, 315] on p "LeadInterested" at bounding box center [704, 318] width 74 height 14
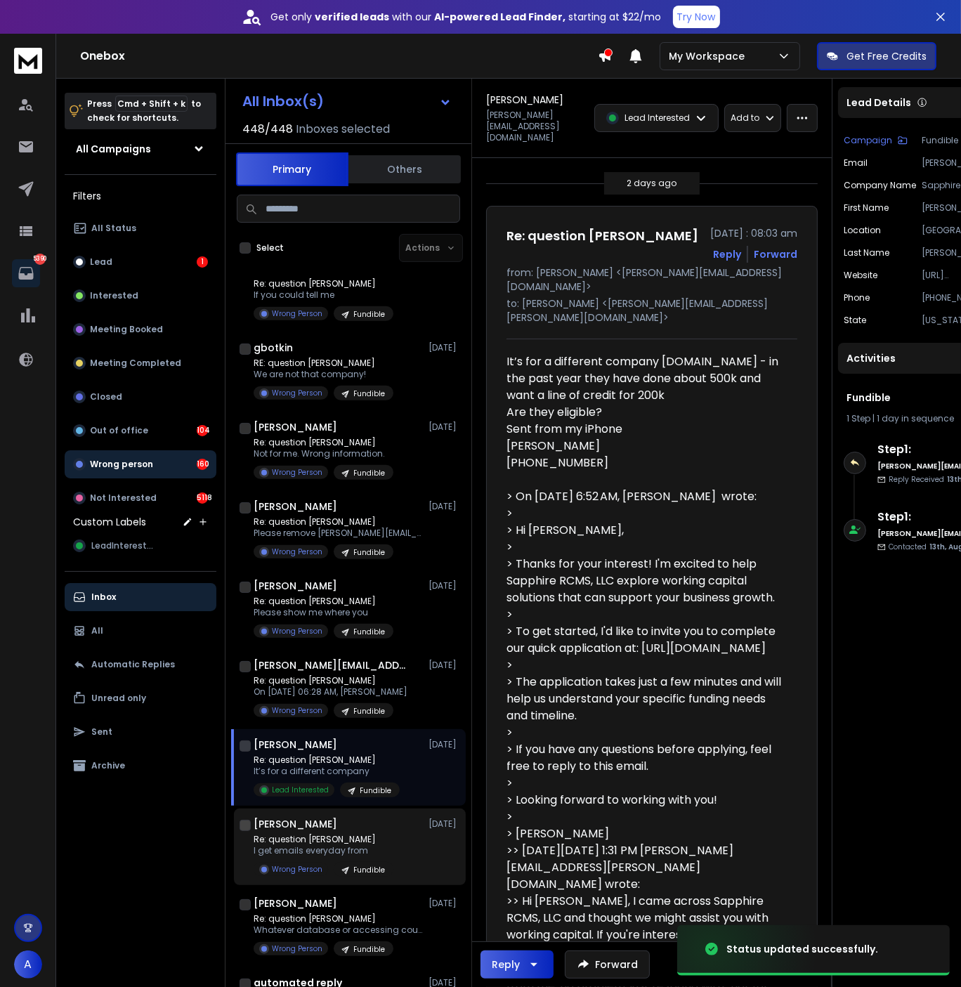
click at [377, 823] on div "[PERSON_NAME] [DATE]" at bounding box center [357, 824] width 206 height 14
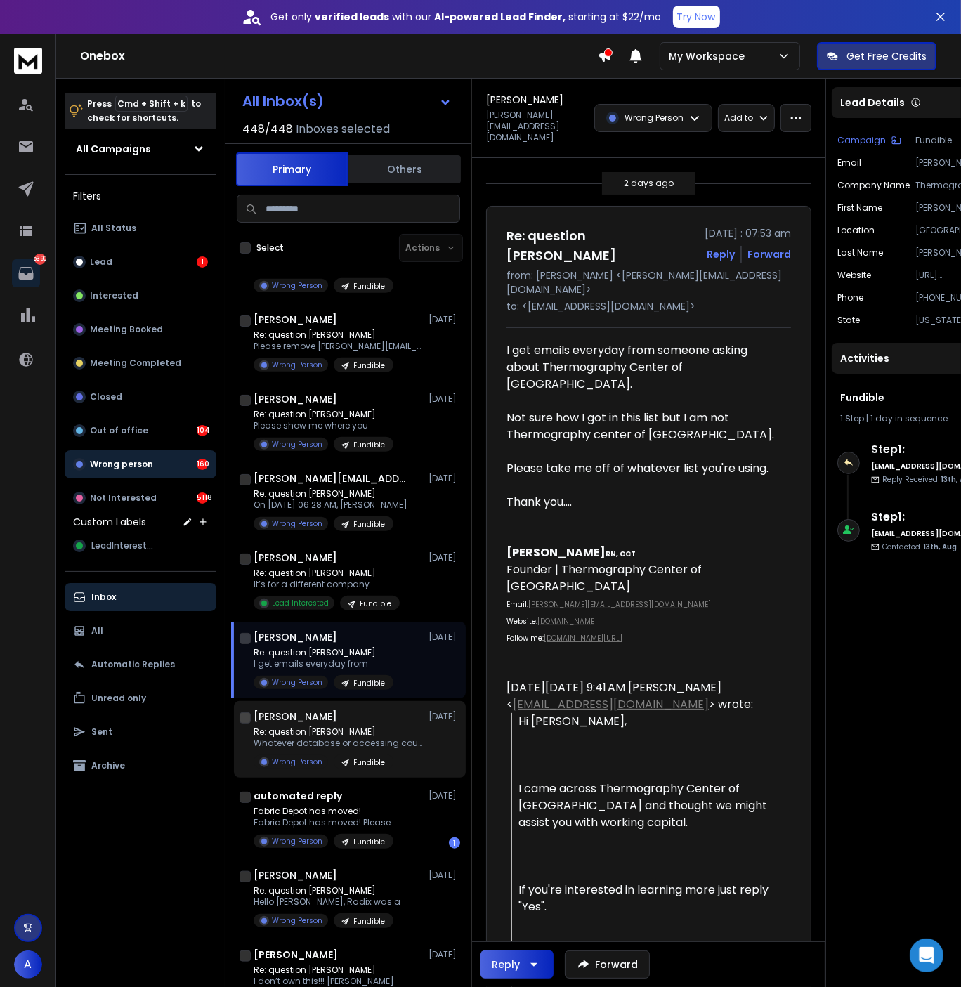
scroll to position [1390, 0]
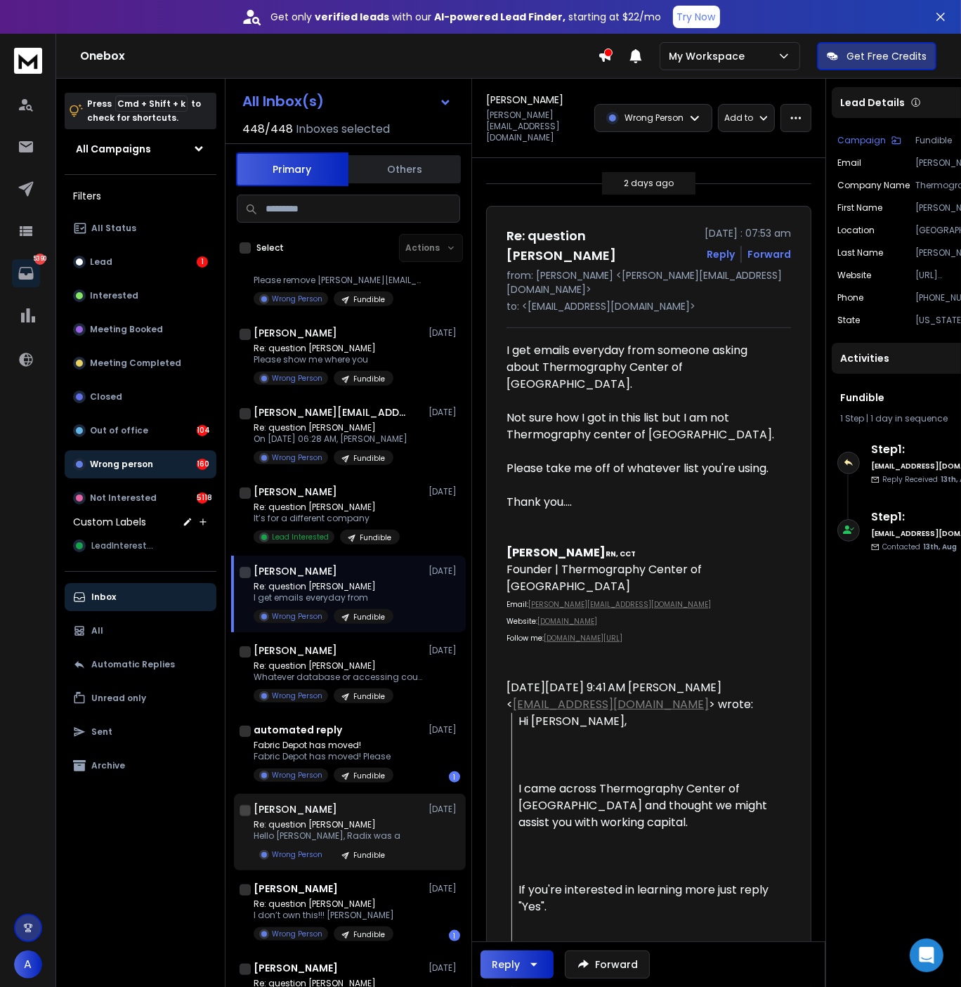
click at [390, 832] on div "Re: question [PERSON_NAME] Hello [PERSON_NAME], Radix was a Wrong Person Fundib…" at bounding box center [357, 840] width 206 height 43
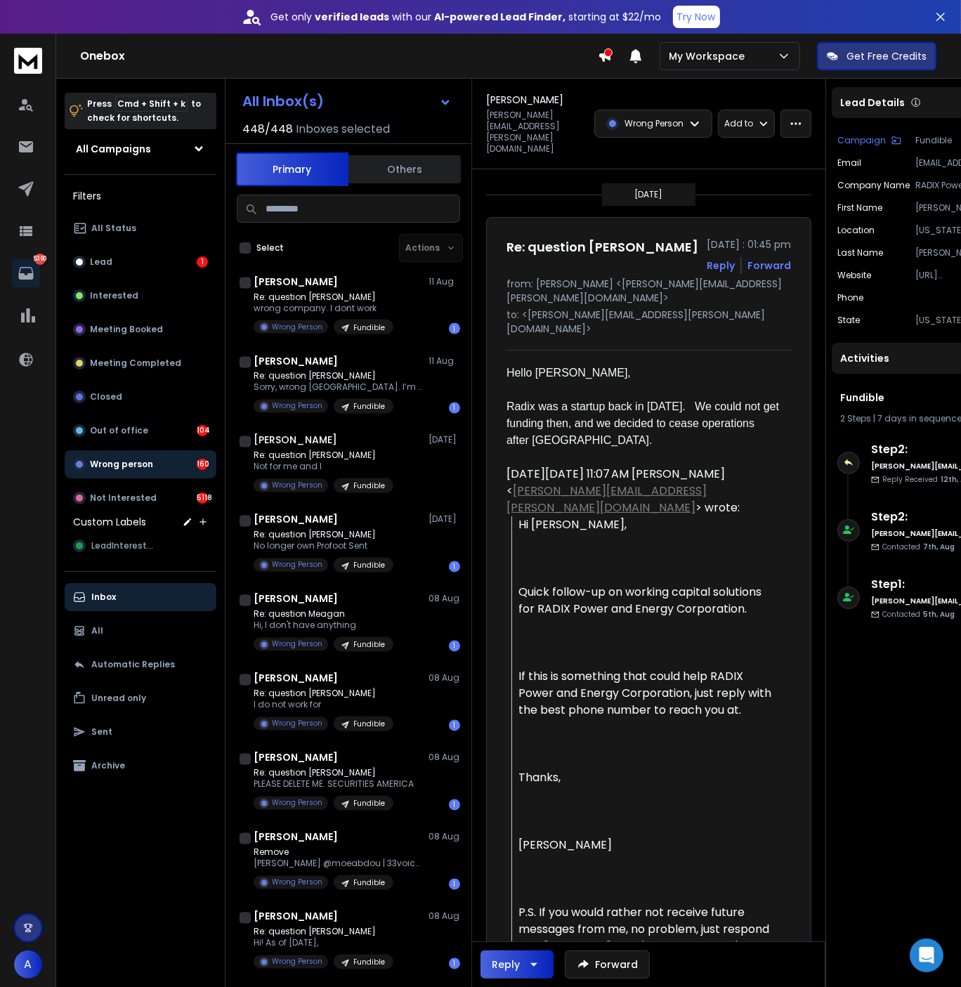
scroll to position [2542, 0]
